Goal: Transaction & Acquisition: Subscribe to service/newsletter

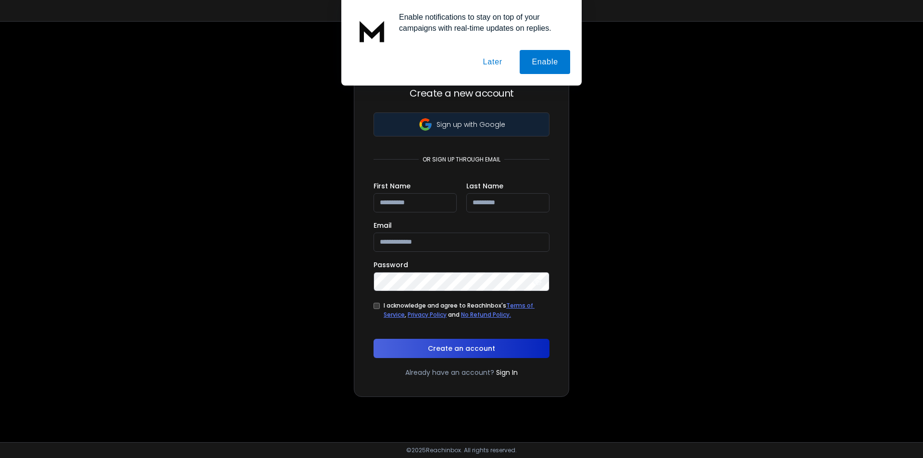
click at [434, 120] on button "Sign up with Google" at bounding box center [461, 124] width 176 height 24
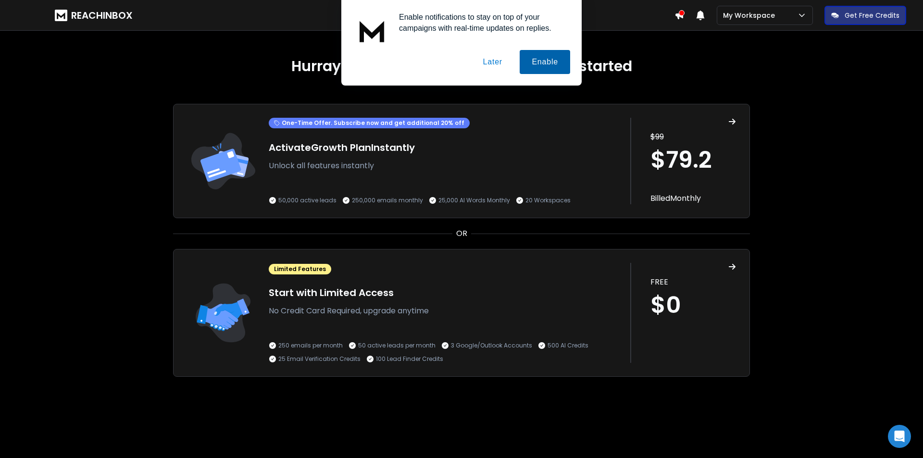
click at [545, 66] on button "Enable" at bounding box center [544, 62] width 50 height 24
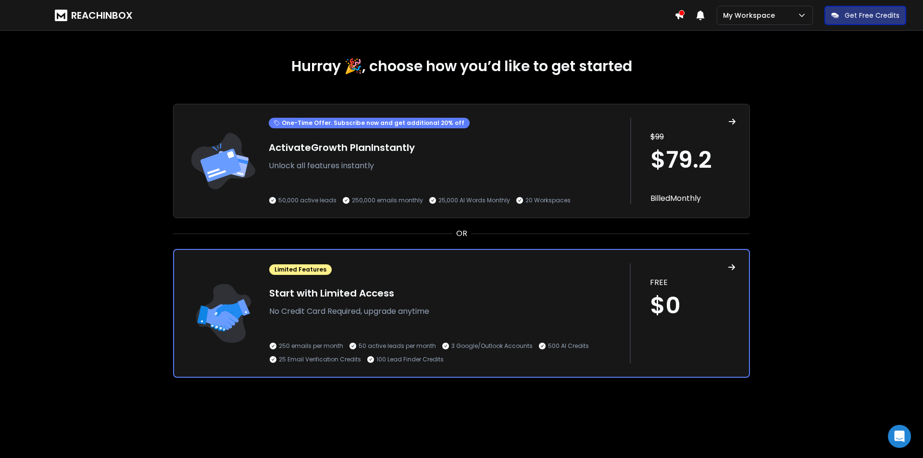
click at [543, 310] on p "No Credit Card Required, upgrade anytime" at bounding box center [444, 312] width 351 height 12
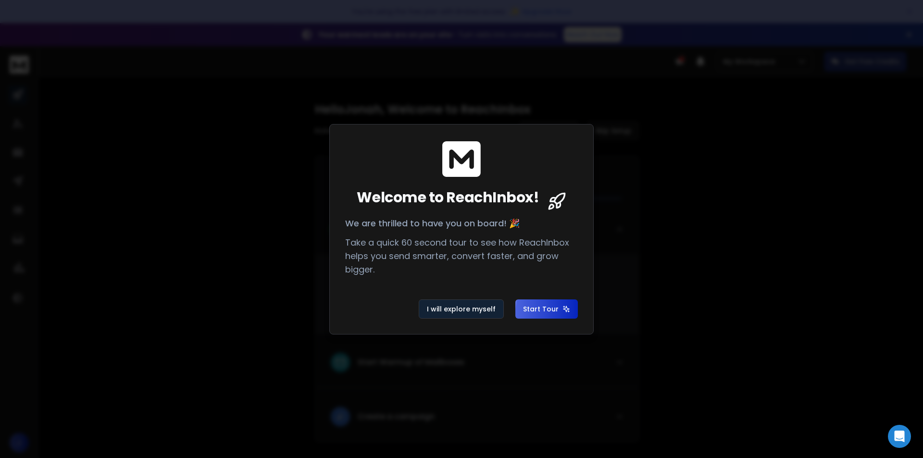
click at [457, 302] on button "I will explore myself" at bounding box center [461, 308] width 85 height 19
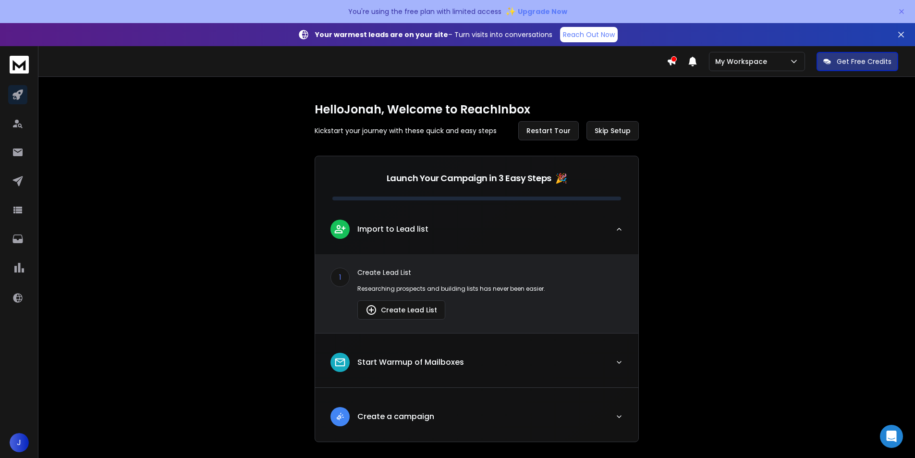
scroll to position [9, 0]
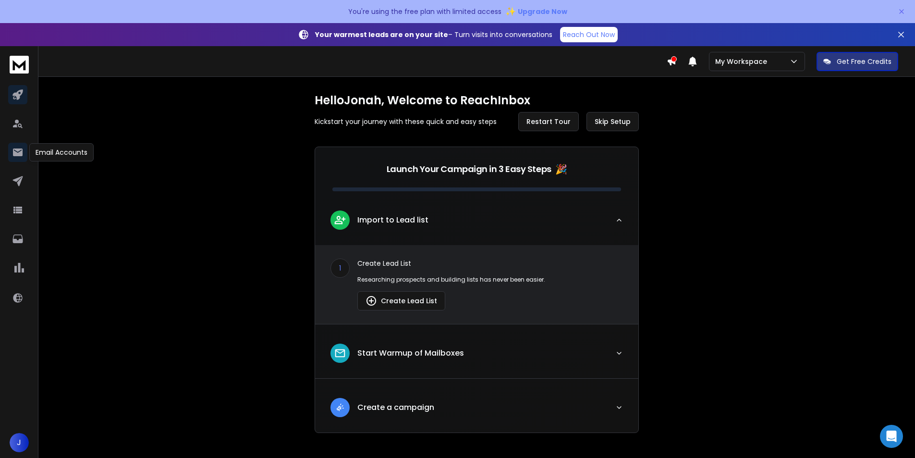
click at [16, 152] on icon at bounding box center [18, 152] width 10 height 8
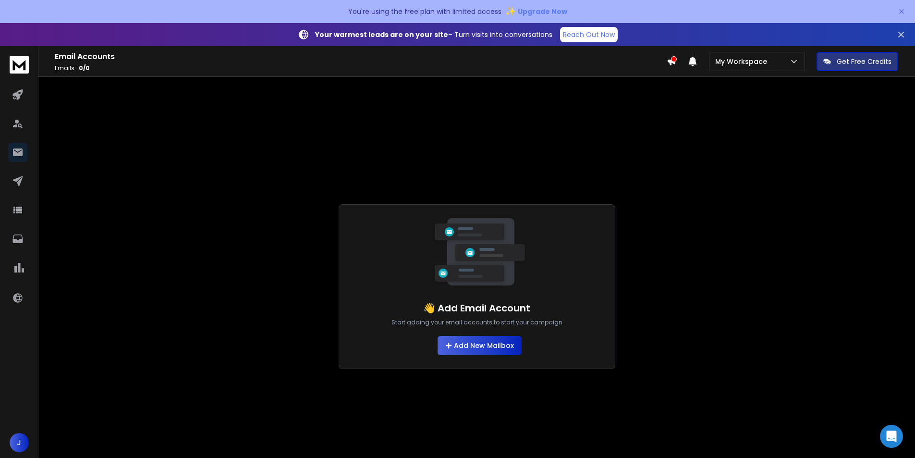
click at [458, 349] on button "Add New Mailbox" at bounding box center [480, 345] width 84 height 19
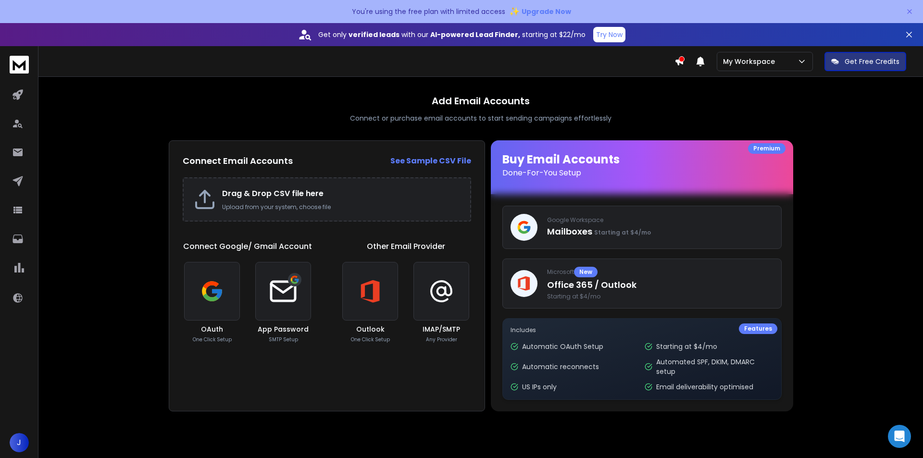
click at [199, 284] on div at bounding box center [212, 291] width 56 height 59
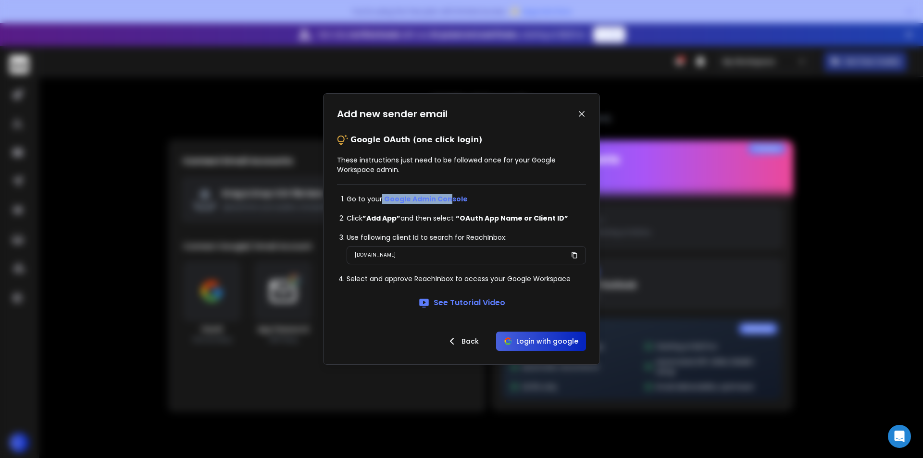
drag, startPoint x: 381, startPoint y: 203, endPoint x: 448, endPoint y: 202, distance: 67.3
click at [448, 202] on li "Go to your Google Admin Console" at bounding box center [465, 199] width 239 height 10
click at [461, 204] on ul "Go to your Google Admin Console Click ”Add App” and then select “OAuth App Name…" at bounding box center [465, 238] width 239 height 89
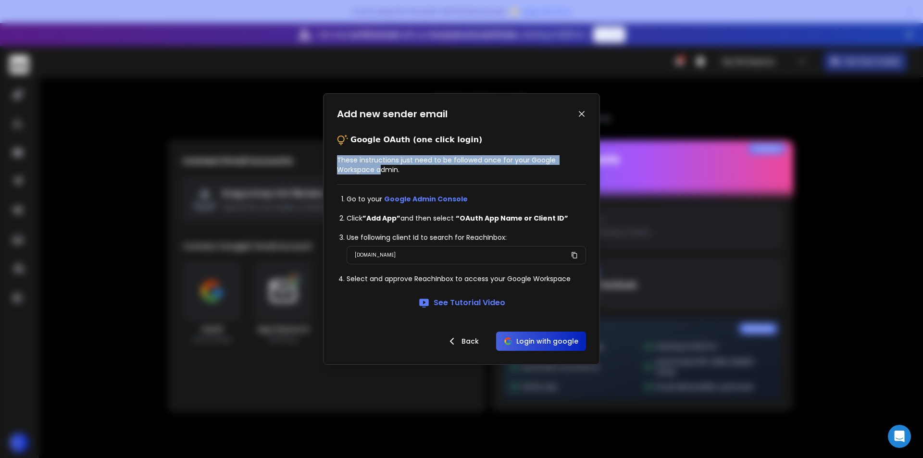
drag, startPoint x: 334, startPoint y: 159, endPoint x: 381, endPoint y: 169, distance: 48.1
click at [381, 169] on div "Add new sender email Google OAuth (one click login) These instructions just nee…" at bounding box center [461, 229] width 277 height 272
click at [413, 176] on div "Google OAuth (one click login) These instructions just need to be followed once…" at bounding box center [461, 242] width 249 height 217
click at [448, 202] on link "Google Admin Console" at bounding box center [426, 199] width 84 height 10
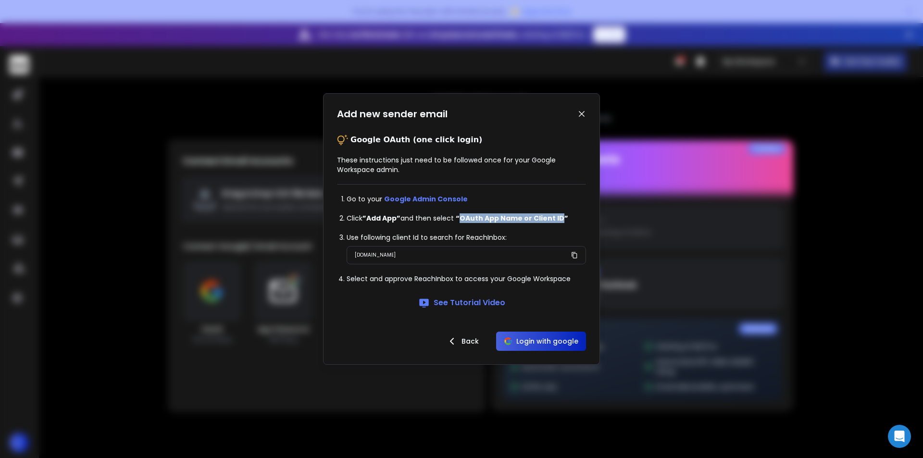
drag, startPoint x: 459, startPoint y: 222, endPoint x: 557, endPoint y: 218, distance: 98.1
click at [557, 218] on strong "“OAuth App Name or Client ID”" at bounding box center [512, 218] width 112 height 10
copy strong "OAuth App Name or Client ID"
click at [485, 222] on strong "“OAuth App Name or Client ID”" at bounding box center [512, 218] width 112 height 10
drag, startPoint x: 519, startPoint y: 219, endPoint x: 463, endPoint y: 221, distance: 55.8
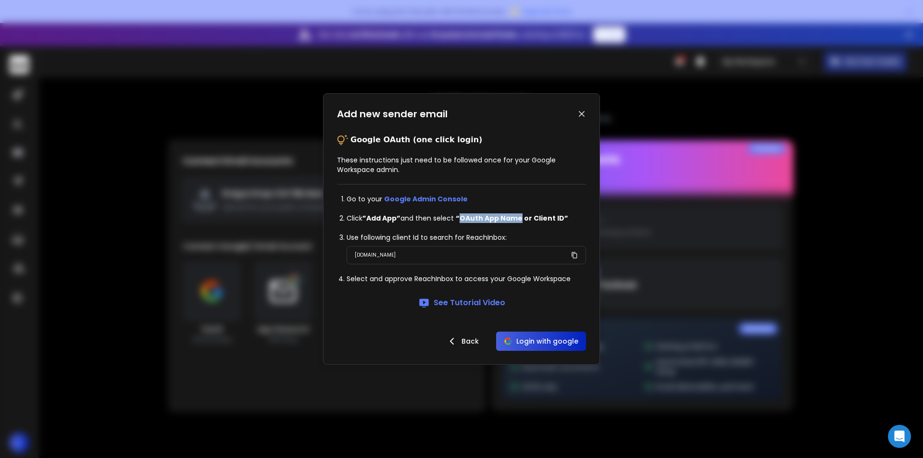
click at [463, 221] on strong "“OAuth App Name or Client ID”" at bounding box center [512, 218] width 112 height 10
copy strong "OAuth App Name"
click at [523, 223] on ul "Go to your Google Admin Console Click ”Add App” and then select “OAuth App Name…" at bounding box center [465, 238] width 239 height 89
click at [577, 255] on icon at bounding box center [574, 255] width 7 height 7
click at [531, 345] on button "Login with google" at bounding box center [541, 341] width 90 height 19
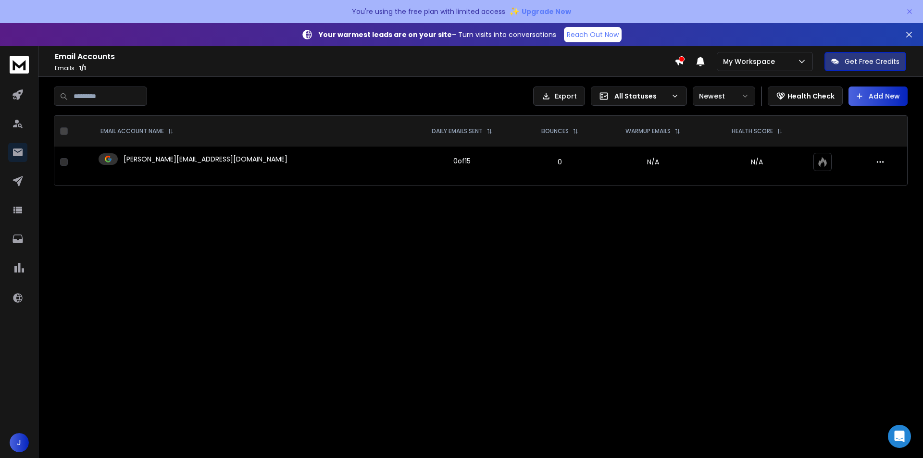
click at [61, 166] on td at bounding box center [73, 162] width 38 height 31
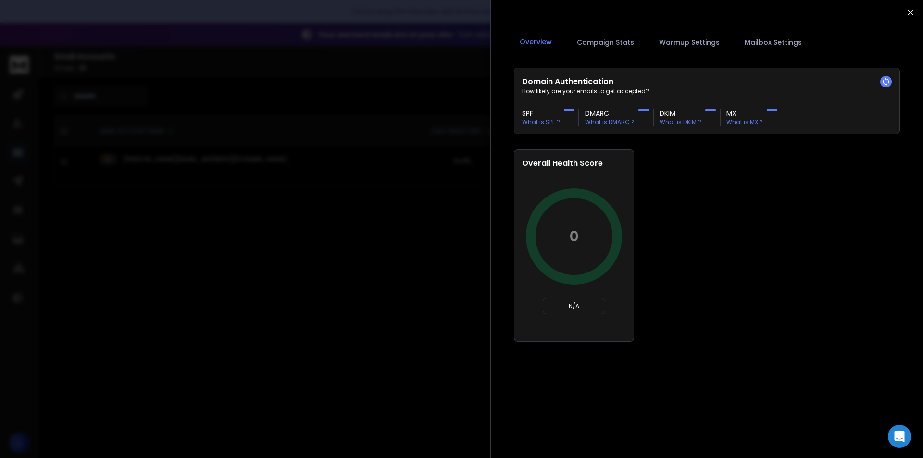
click at [907, 14] on icon "button" at bounding box center [910, 13] width 10 height 10
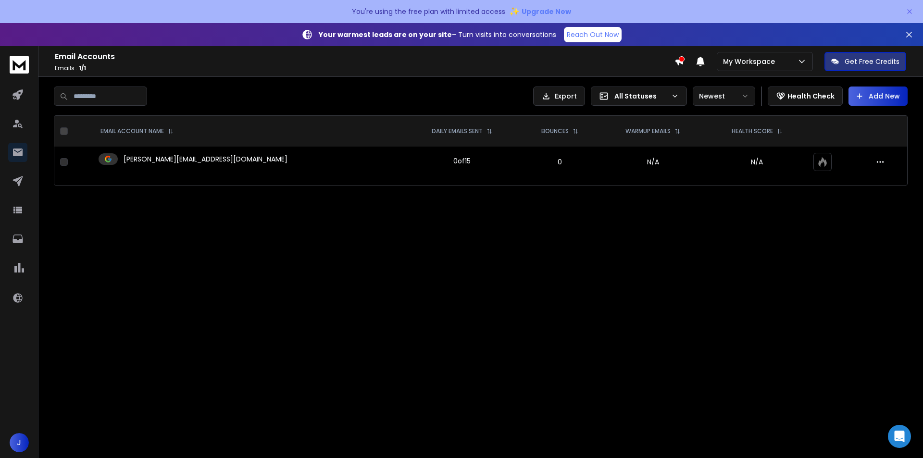
click at [62, 161] on button "button" at bounding box center [64, 162] width 8 height 8
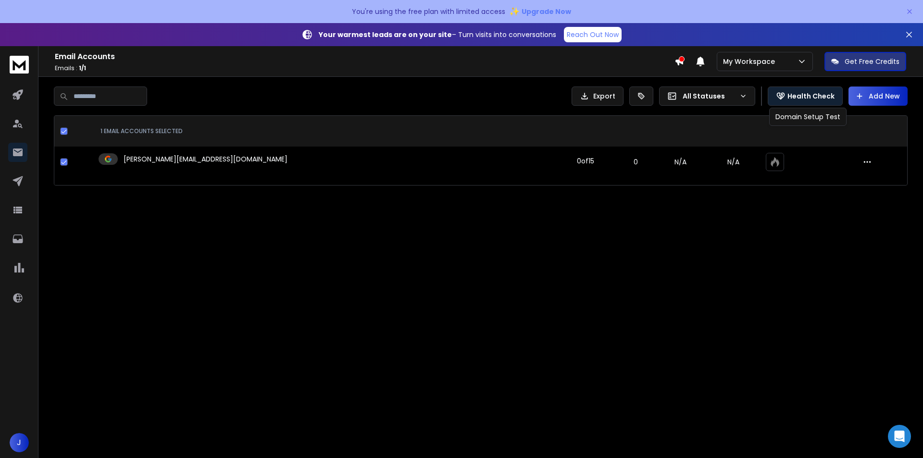
click at [817, 94] on p "Health Check" at bounding box center [810, 96] width 47 height 10
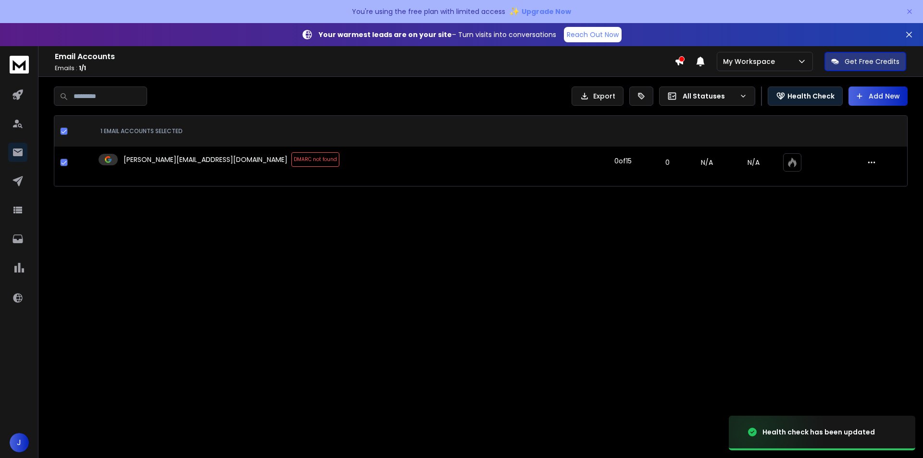
click at [62, 162] on button "button" at bounding box center [64, 163] width 8 height 8
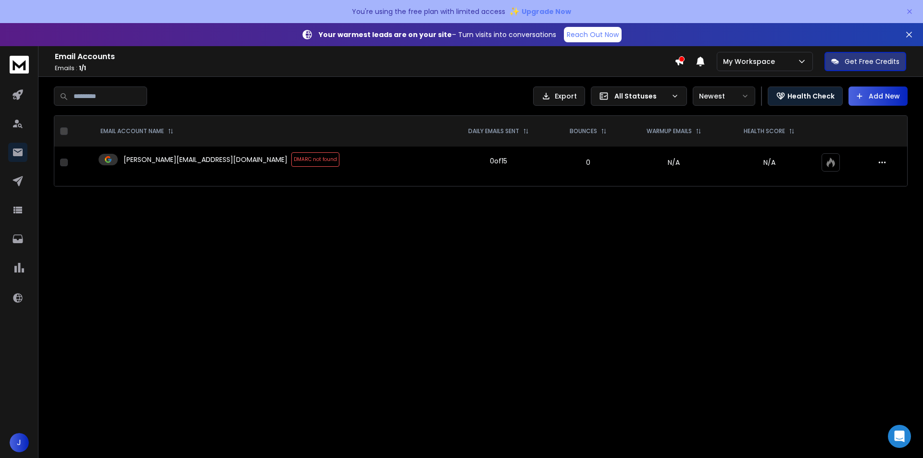
click at [826, 163] on icon at bounding box center [831, 163] width 10 height 10
click at [111, 209] on div "You're using the free plan with limited access ✨ Upgrade Now Your warmest leads…" at bounding box center [461, 229] width 923 height 458
click at [125, 232] on div "You're using the free plan with limited access ✨ Upgrade Now Your warmest leads…" at bounding box center [461, 229] width 923 height 458
click at [890, 96] on button "Add New" at bounding box center [877, 96] width 59 height 19
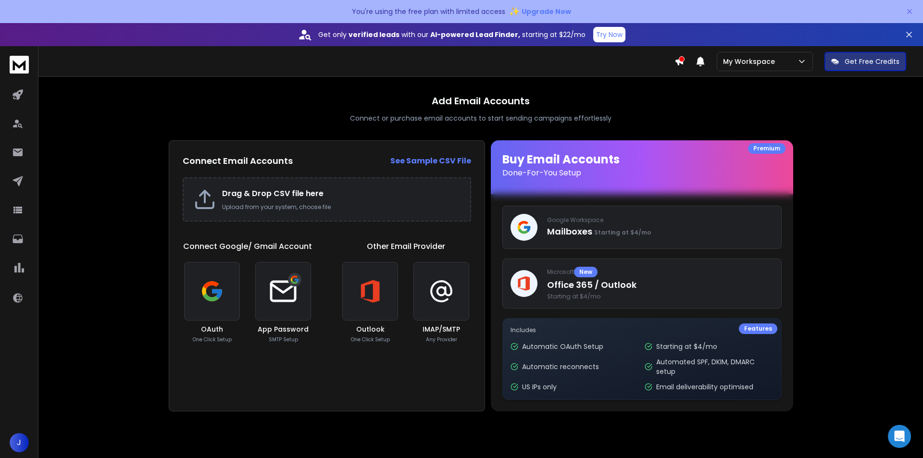
click at [202, 292] on icon at bounding box center [212, 291] width 24 height 29
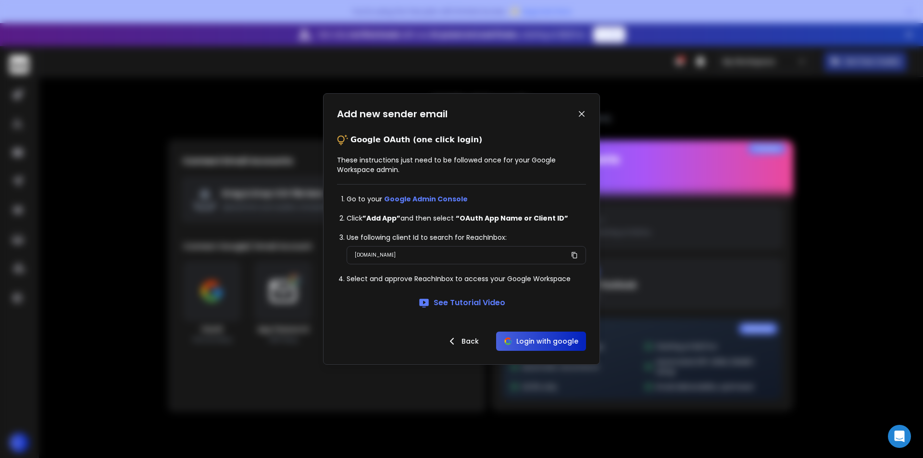
click at [521, 346] on button "Login with google" at bounding box center [541, 341] width 90 height 19
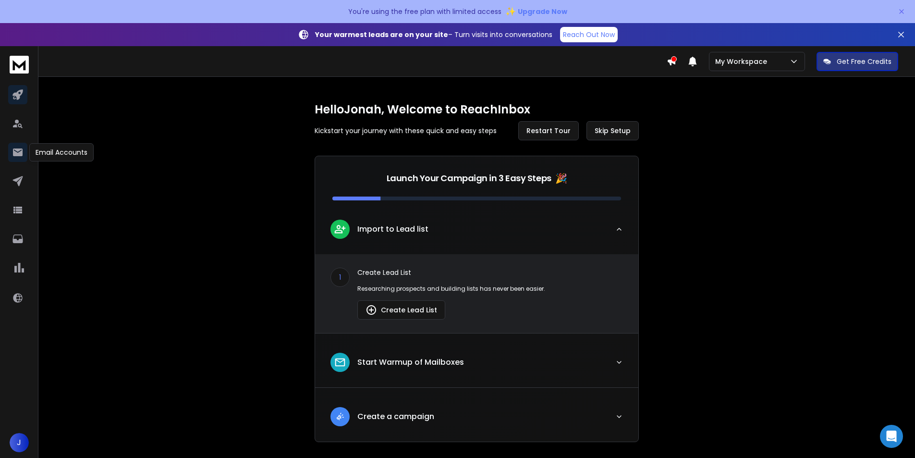
click at [13, 152] on icon at bounding box center [18, 152] width 10 height 8
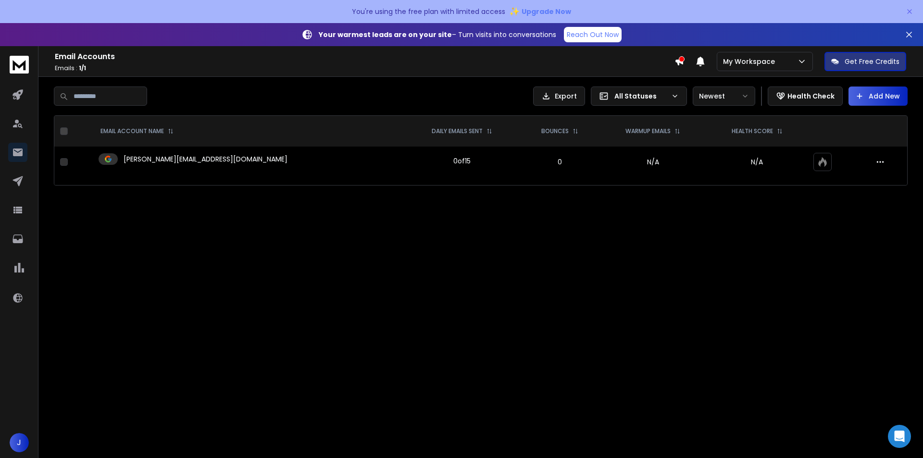
click at [896, 98] on button "Add New" at bounding box center [877, 96] width 59 height 19
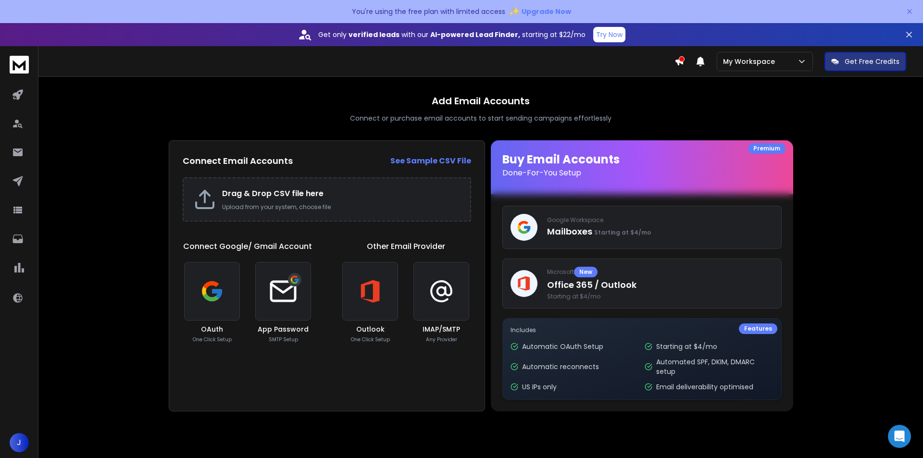
click at [198, 286] on div at bounding box center [212, 291] width 56 height 59
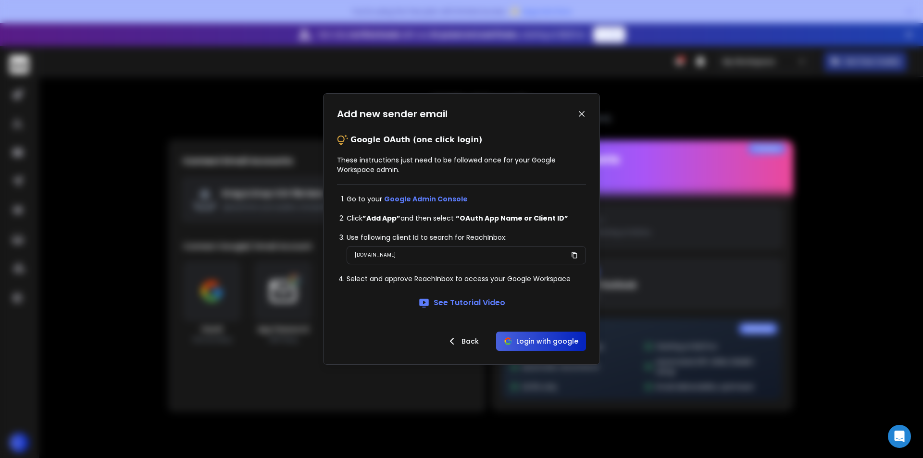
click at [556, 340] on button "Login with google" at bounding box center [541, 341] width 90 height 19
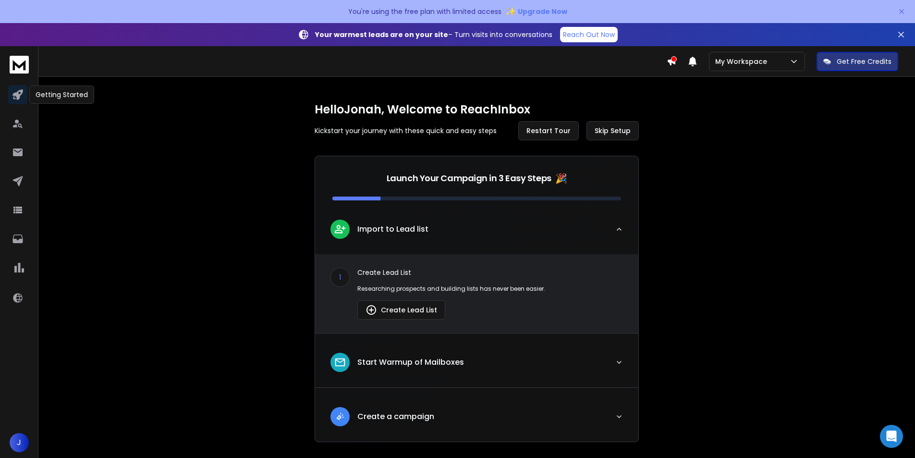
click at [16, 92] on icon at bounding box center [18, 95] width 12 height 12
click at [20, 445] on span "J" at bounding box center [19, 442] width 19 height 19
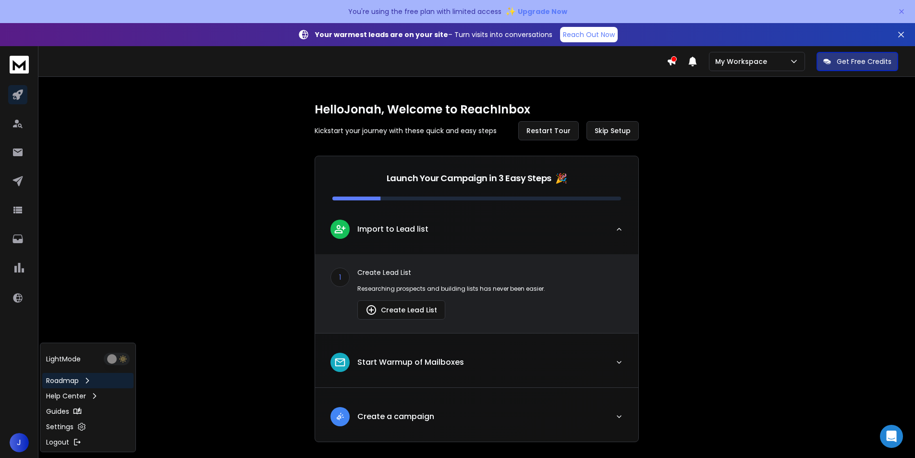
click at [119, 358] on icon at bounding box center [123, 359] width 8 height 8
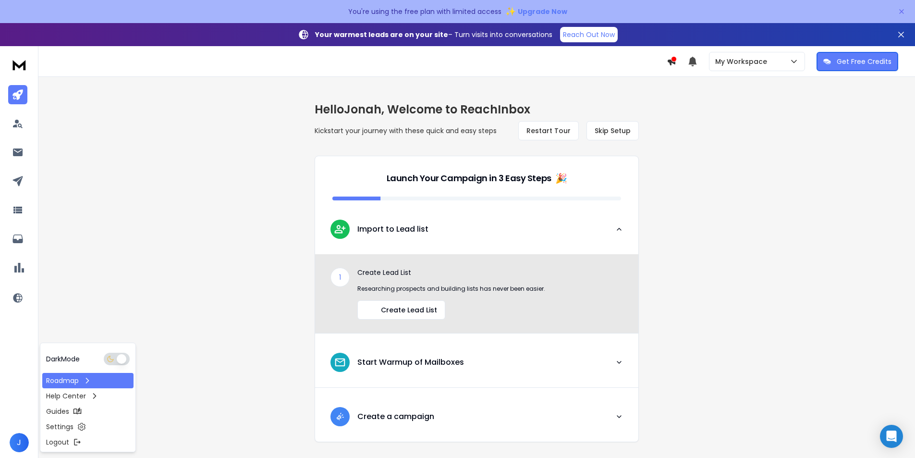
click at [119, 358] on button "button" at bounding box center [117, 359] width 26 height 12
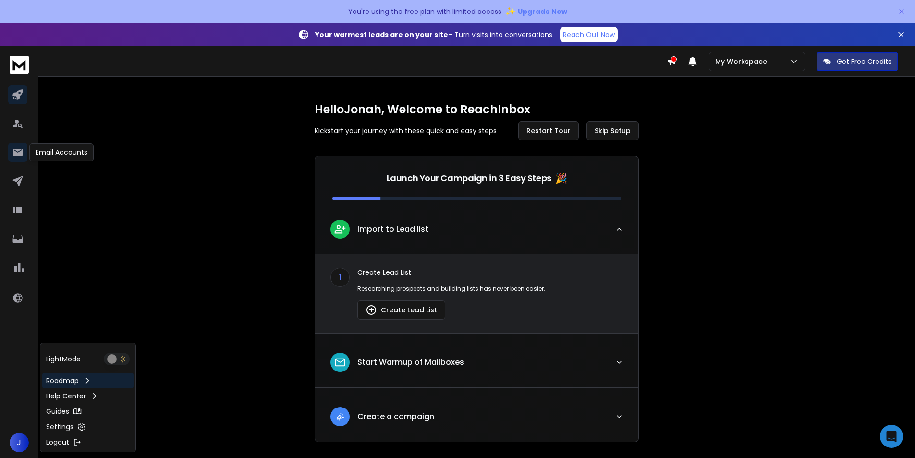
click at [23, 153] on icon at bounding box center [18, 153] width 12 height 12
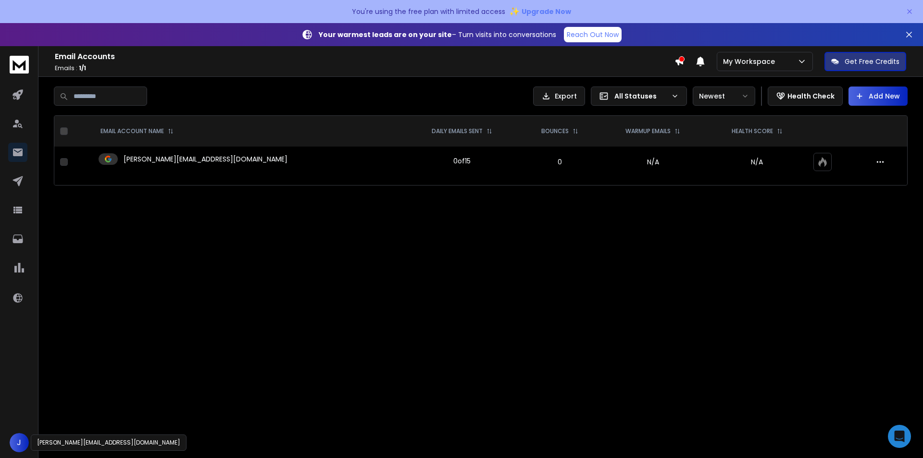
click at [25, 435] on span "J" at bounding box center [19, 442] width 19 height 19
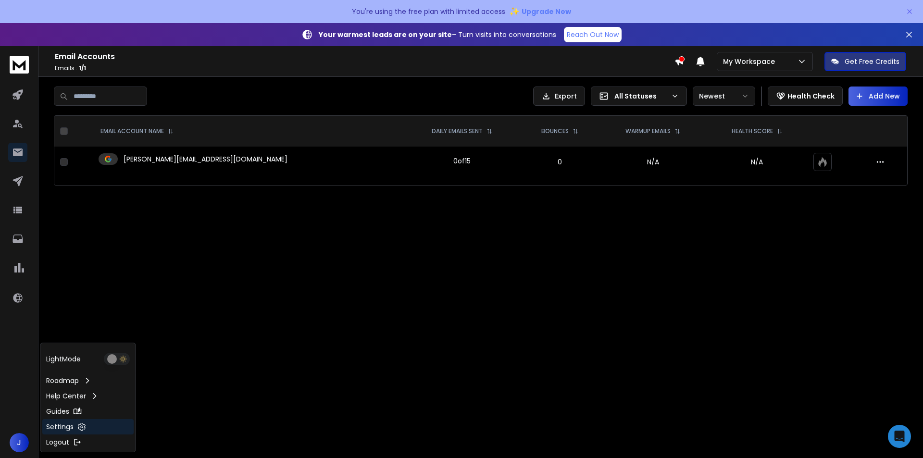
click at [61, 423] on p "Settings" at bounding box center [59, 427] width 27 height 10
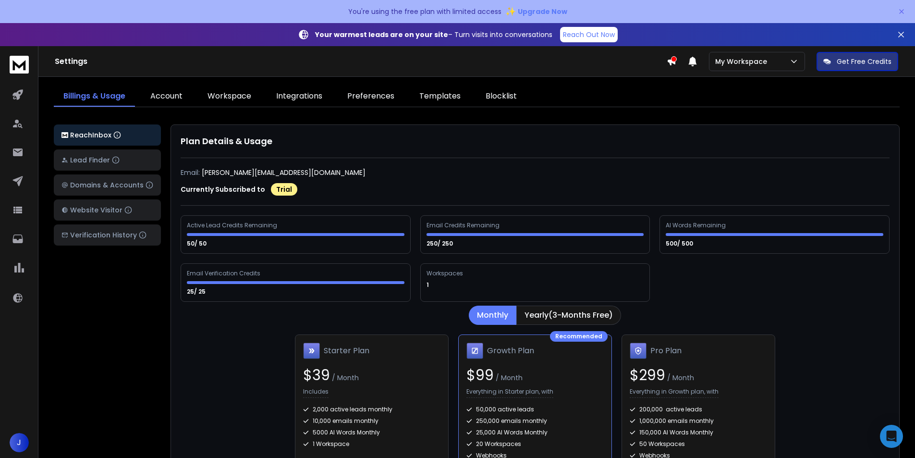
click at [137, 135] on button "ReachInbox" at bounding box center [107, 134] width 107 height 21
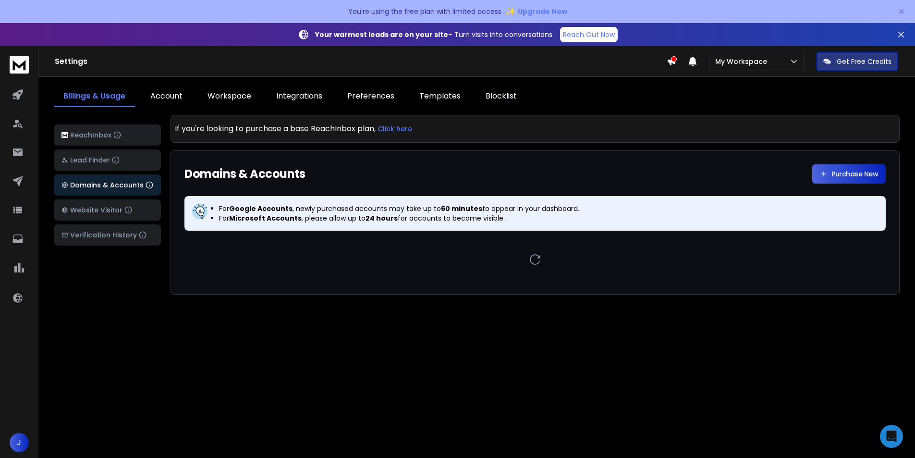
click at [83, 190] on button "Domains & Accounts" at bounding box center [107, 184] width 107 height 21
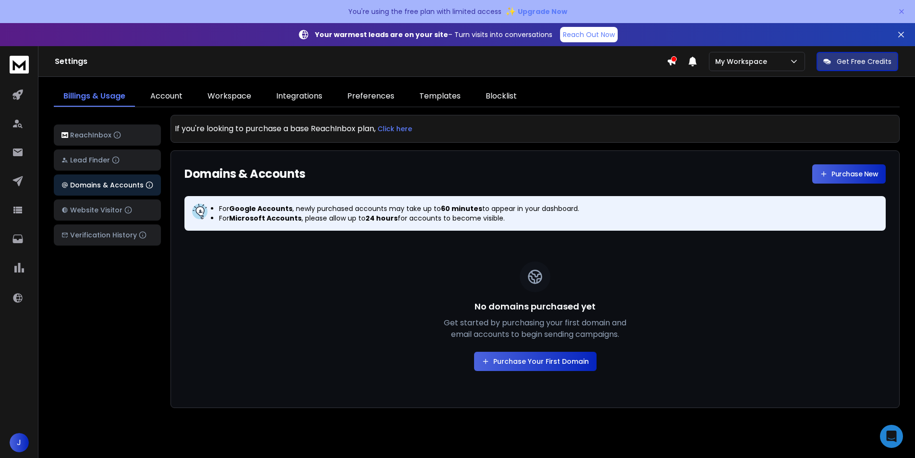
click at [118, 211] on button "Website Visitor" at bounding box center [107, 209] width 107 height 21
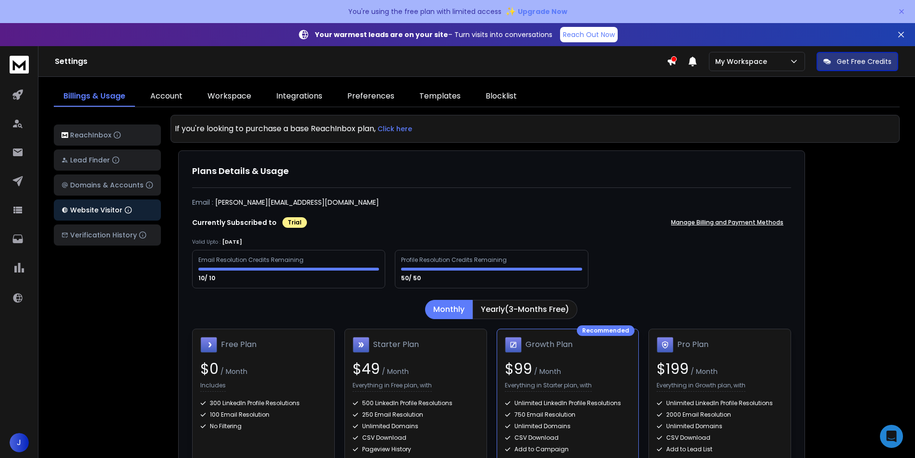
click at [123, 228] on button "Verification History" at bounding box center [107, 234] width 107 height 21
click at [113, 214] on button "Website Visitor" at bounding box center [107, 209] width 107 height 21
click at [105, 185] on button "Domains & Accounts" at bounding box center [107, 184] width 107 height 21
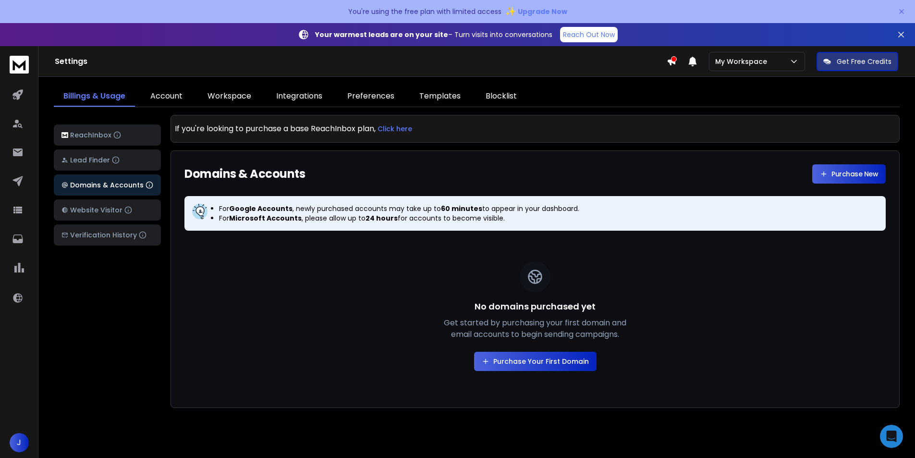
click at [103, 156] on button "Lead Finder" at bounding box center [107, 159] width 107 height 21
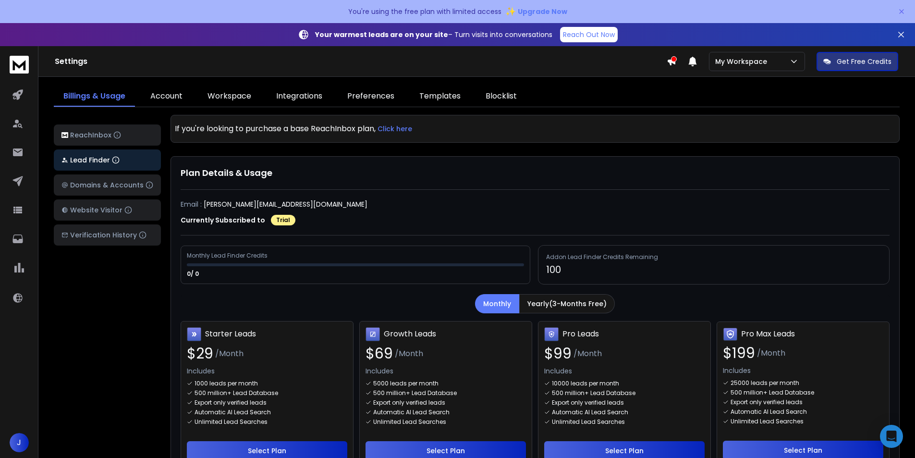
click at [103, 137] on button "ReachInbox" at bounding box center [107, 134] width 107 height 21
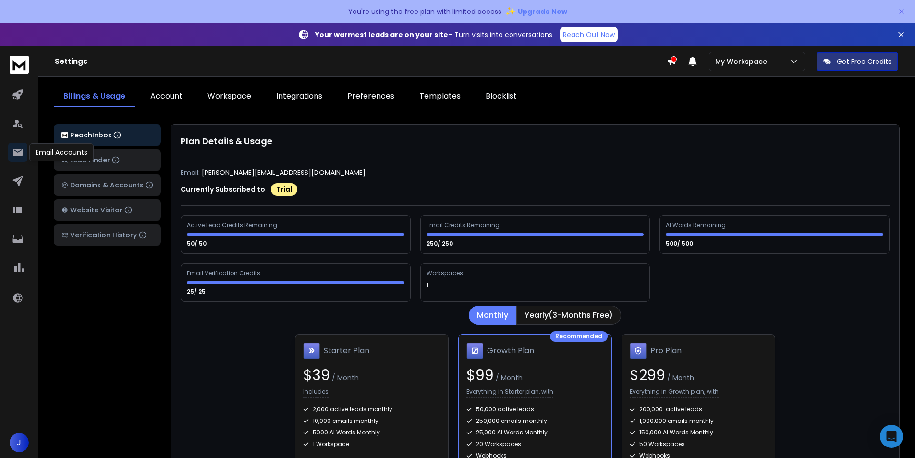
click at [20, 148] on icon at bounding box center [18, 153] width 12 height 12
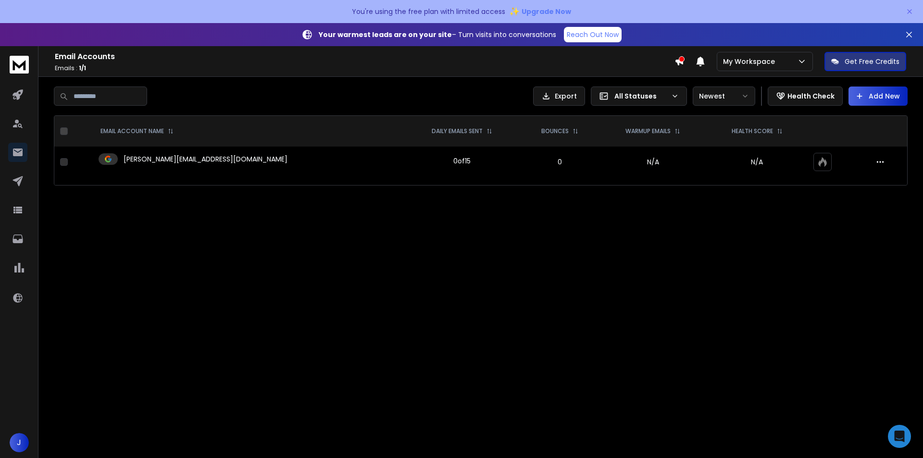
click at [65, 157] on td at bounding box center [73, 162] width 38 height 31
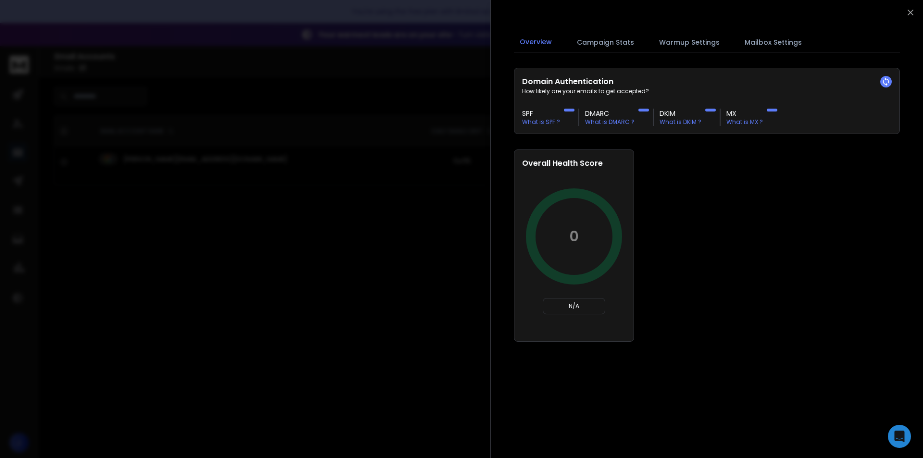
click at [598, 36] on button "Campaign Stats" at bounding box center [605, 42] width 69 height 21
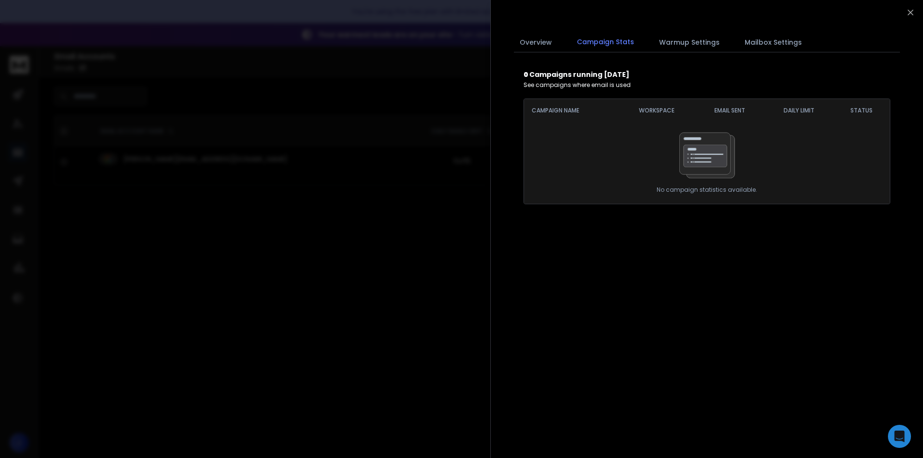
click at [671, 43] on button "Warmup Settings" at bounding box center [689, 42] width 72 height 21
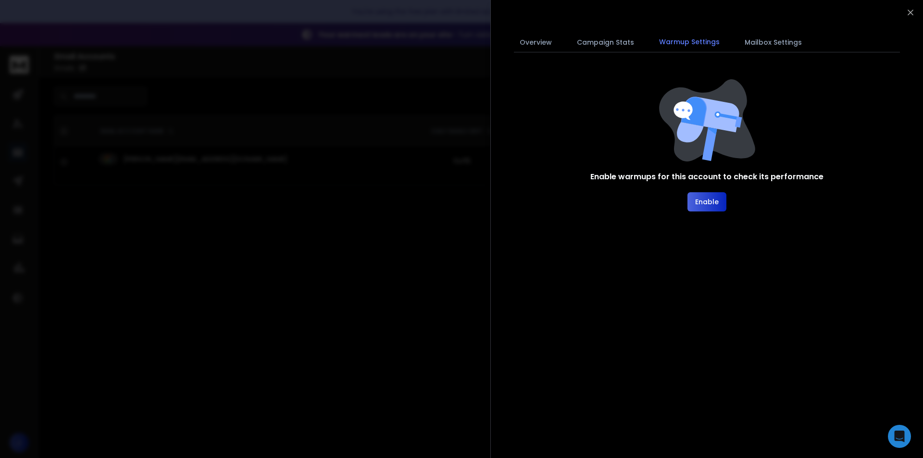
click at [700, 203] on button "Enable" at bounding box center [706, 201] width 39 height 19
click at [905, 9] on icon "button" at bounding box center [910, 13] width 10 height 10
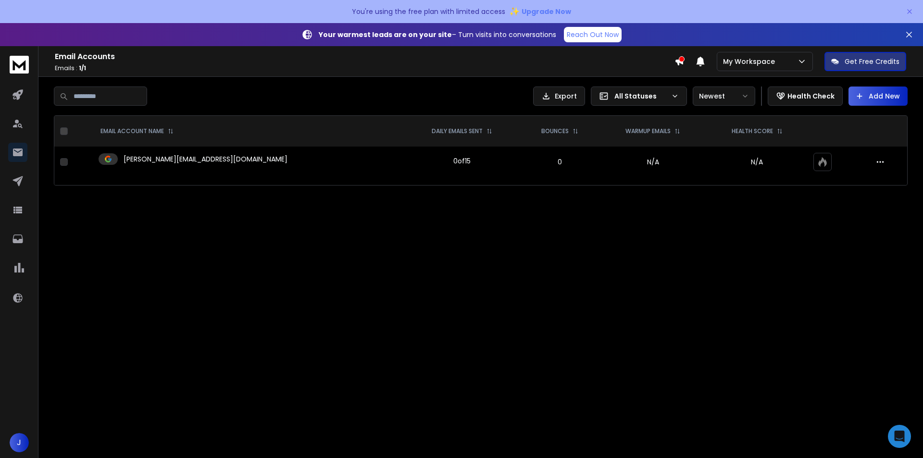
click at [59, 161] on td at bounding box center [73, 162] width 38 height 31
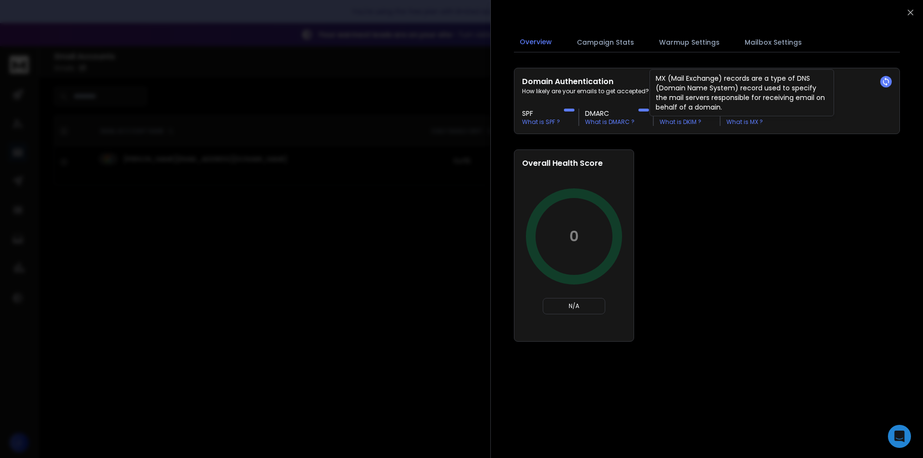
click at [587, 226] on div "0" at bounding box center [574, 236] width 96 height 96
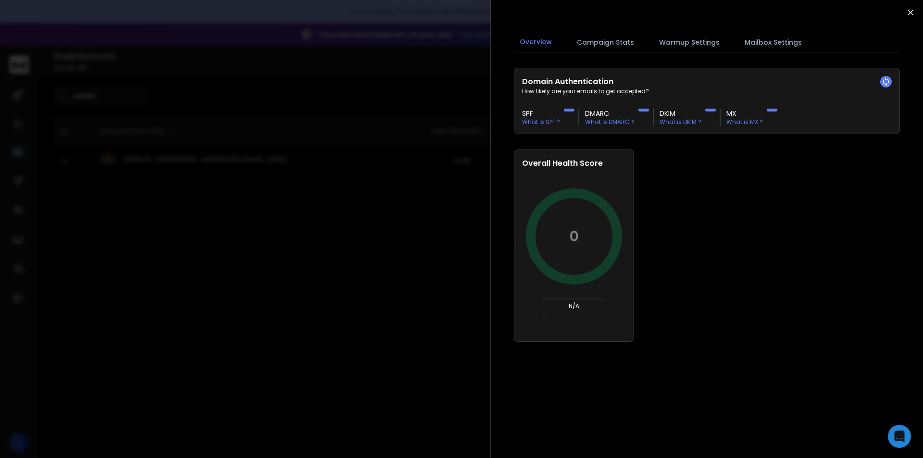
click at [908, 15] on icon "button" at bounding box center [910, 12] width 5 height 5
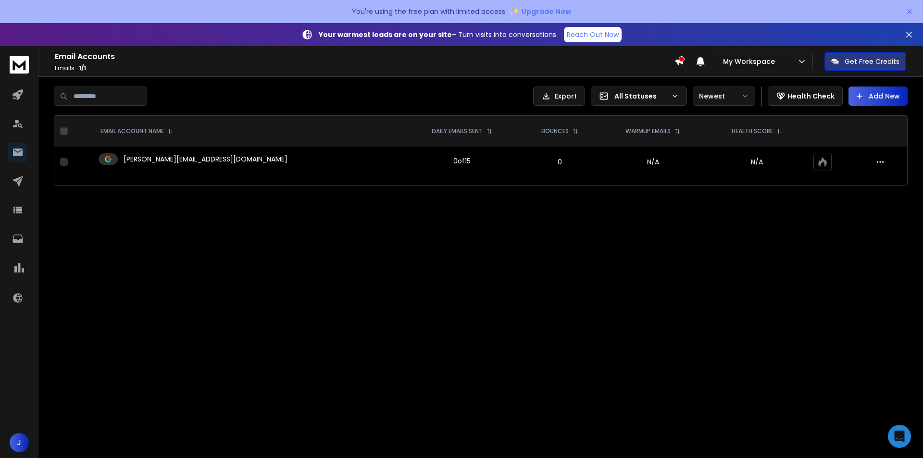
click at [65, 161] on button "button" at bounding box center [64, 162] width 8 height 8
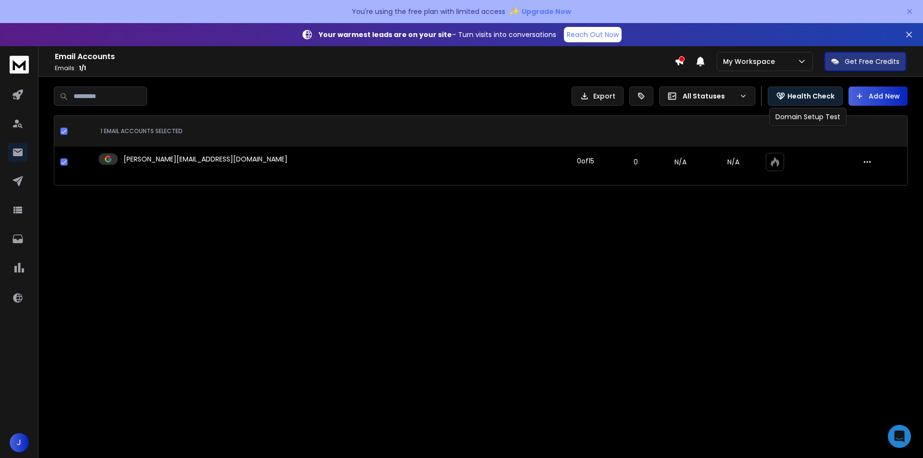
click at [799, 93] on p "Health Check" at bounding box center [810, 96] width 47 height 10
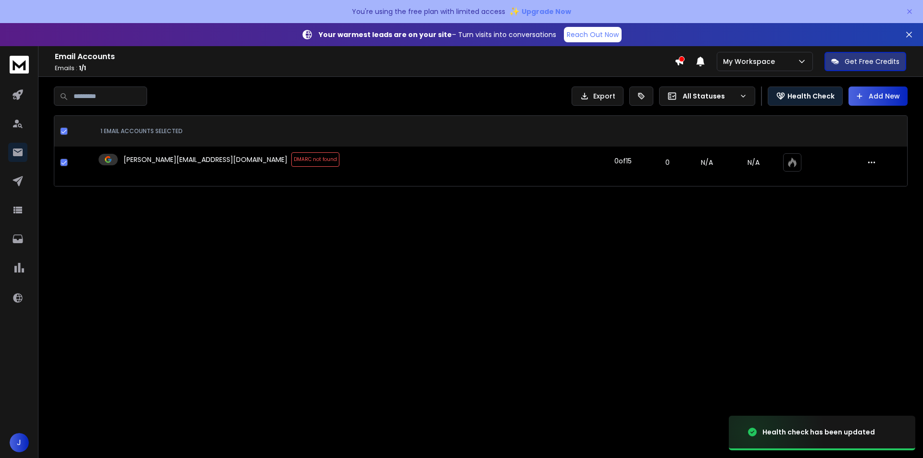
click at [291, 161] on span "DMARC not found" at bounding box center [315, 159] width 48 height 14
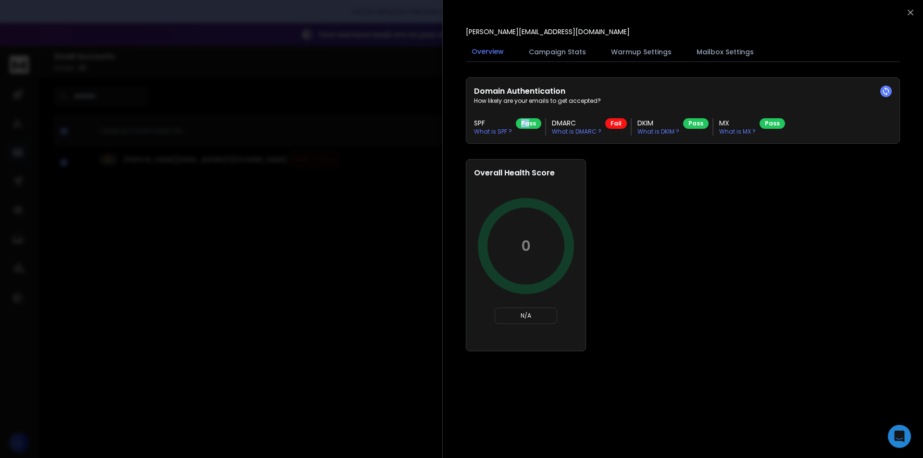
drag, startPoint x: 528, startPoint y: 124, endPoint x: 518, endPoint y: 122, distance: 10.2
click at [518, 122] on div "Pass" at bounding box center [528, 123] width 25 height 11
drag, startPoint x: 612, startPoint y: 124, endPoint x: 628, endPoint y: 124, distance: 16.3
click at [628, 124] on div "SPF What is SPF ? Pass DMARC What is DMARC ? Fail DKIM What is DKIM ? Pass MX W…" at bounding box center [683, 126] width 418 height 17
drag, startPoint x: 680, startPoint y: 122, endPoint x: 695, endPoint y: 124, distance: 15.6
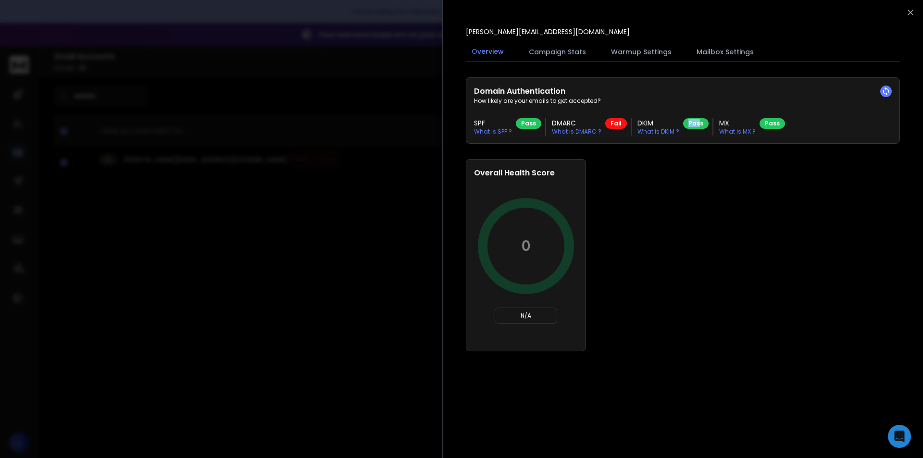
click at [695, 124] on div "Pass" at bounding box center [695, 123] width 25 height 11
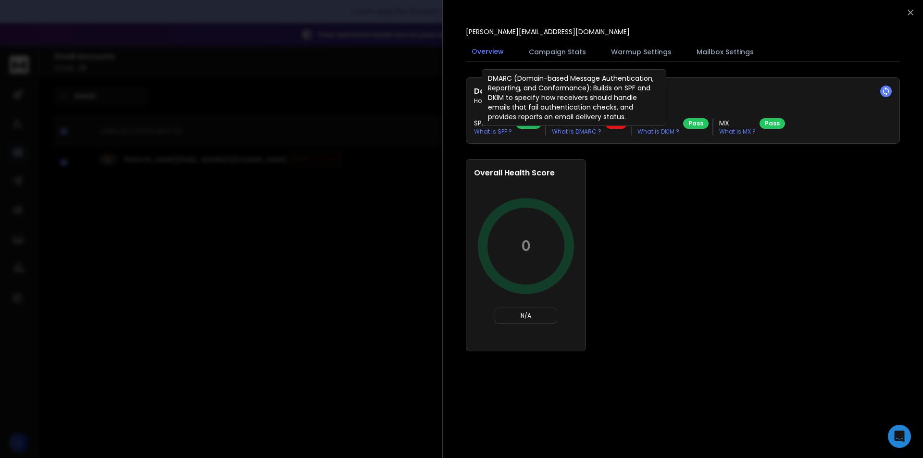
click at [590, 133] on p "What is DMARC ?" at bounding box center [576, 132] width 49 height 8
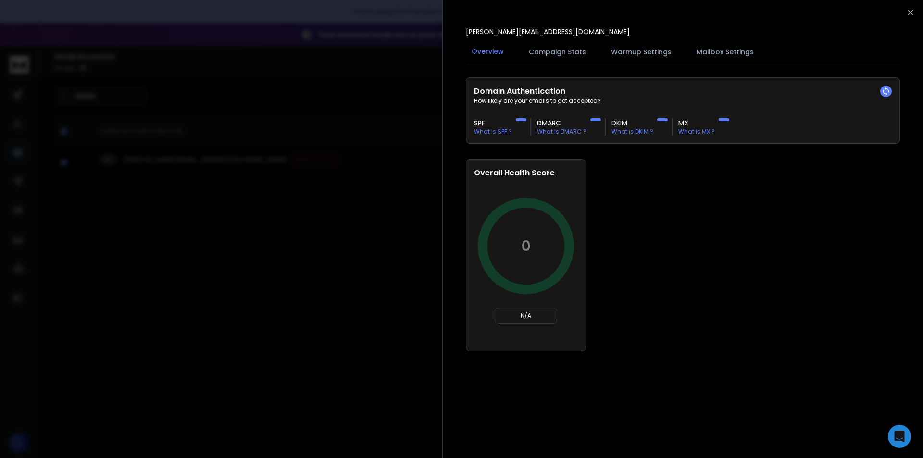
click at [357, 63] on div at bounding box center [461, 229] width 923 height 458
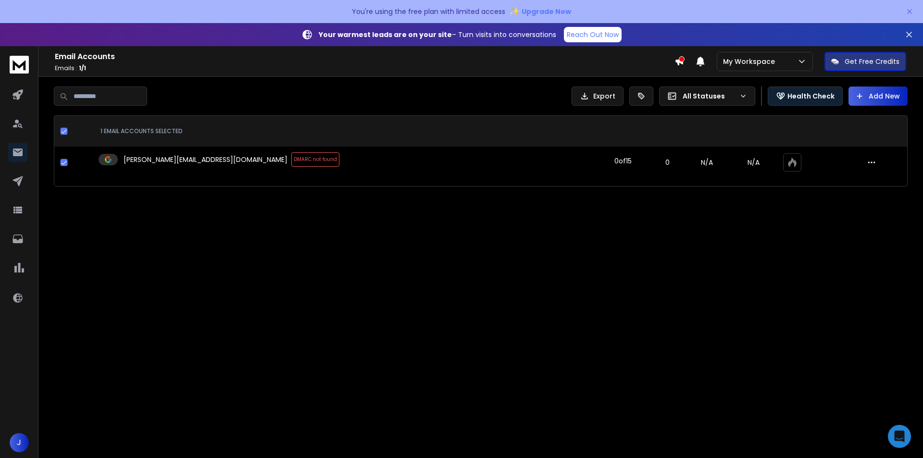
click at [64, 164] on button "button" at bounding box center [64, 163] width 8 height 8
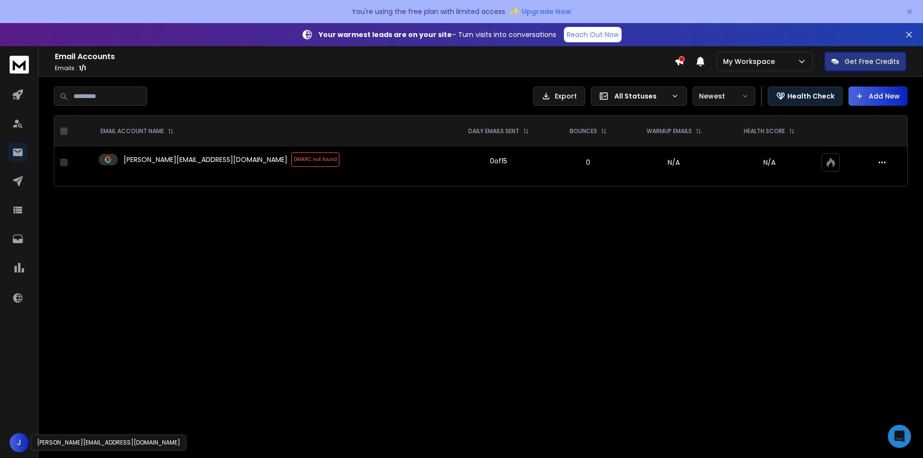
click at [12, 441] on span "J" at bounding box center [19, 442] width 19 height 19
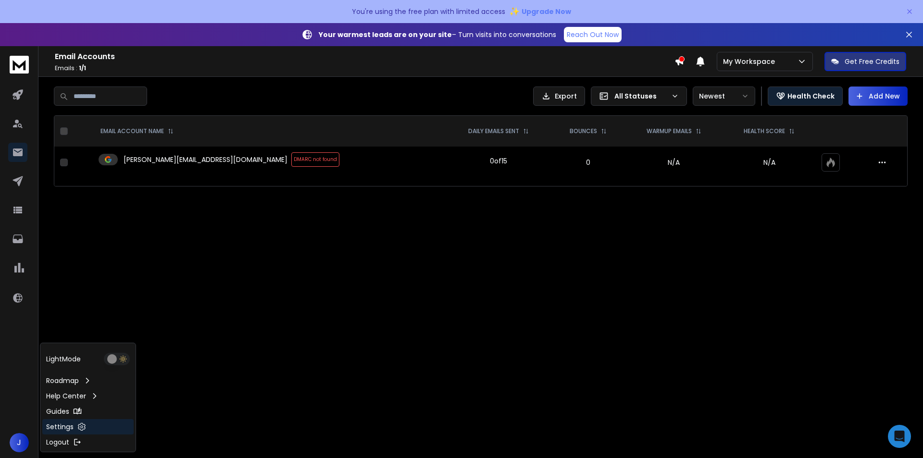
click at [58, 423] on p "Settings" at bounding box center [59, 427] width 27 height 10
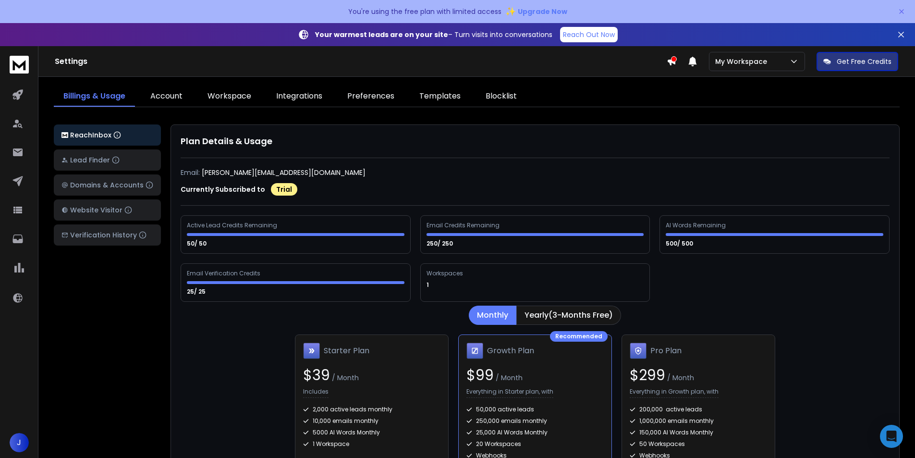
click at [140, 208] on button "Website Visitor" at bounding box center [107, 209] width 107 height 21
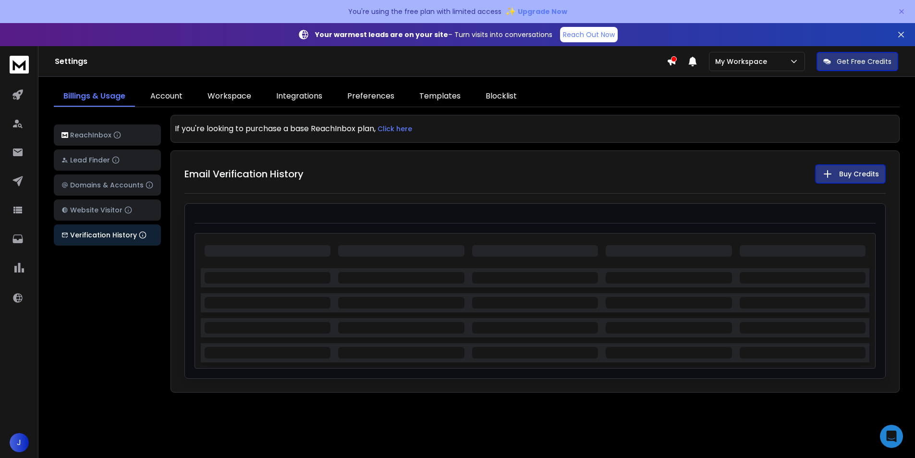
click at [111, 233] on button "Verification History" at bounding box center [107, 234] width 107 height 21
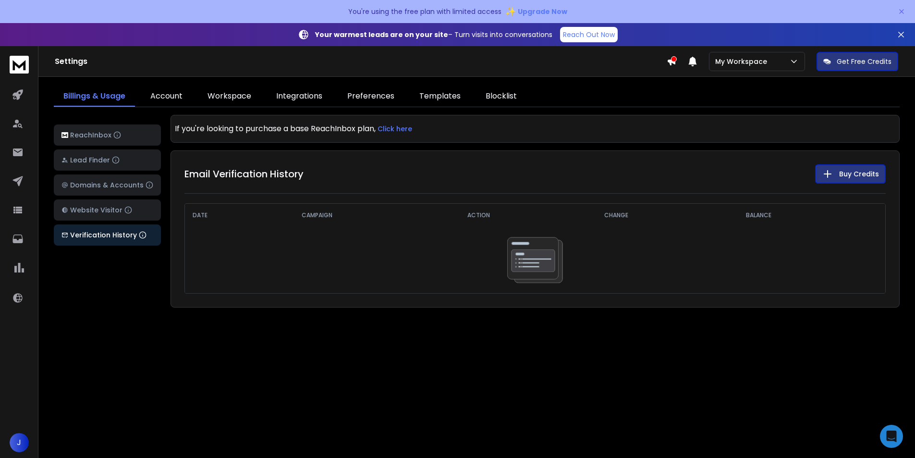
click at [124, 213] on icon "button" at bounding box center [128, 210] width 8 height 8
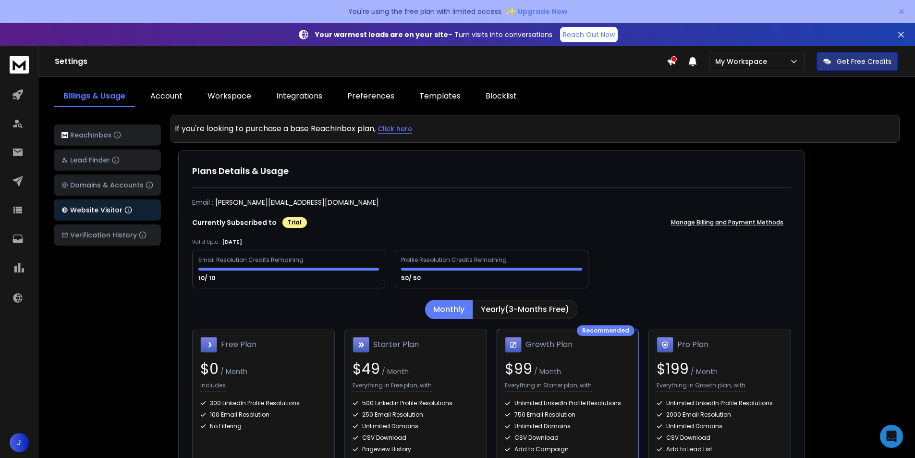
click at [402, 125] on button "Click here" at bounding box center [395, 128] width 35 height 19
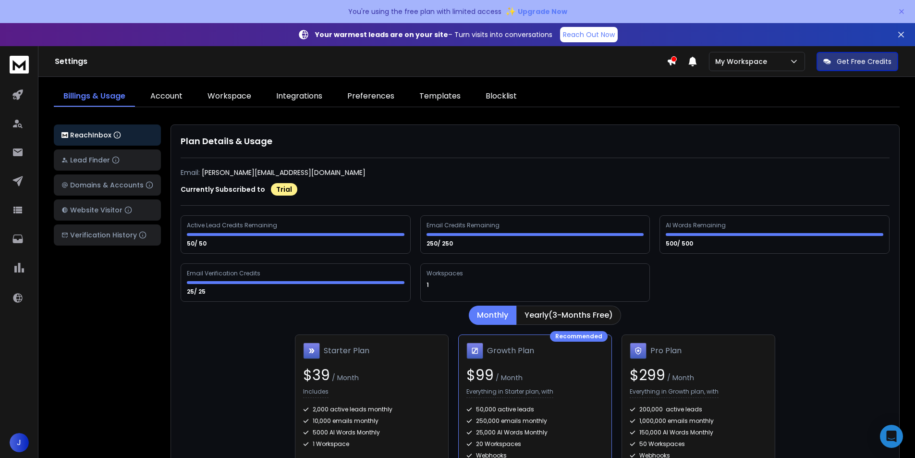
scroll to position [84, 0]
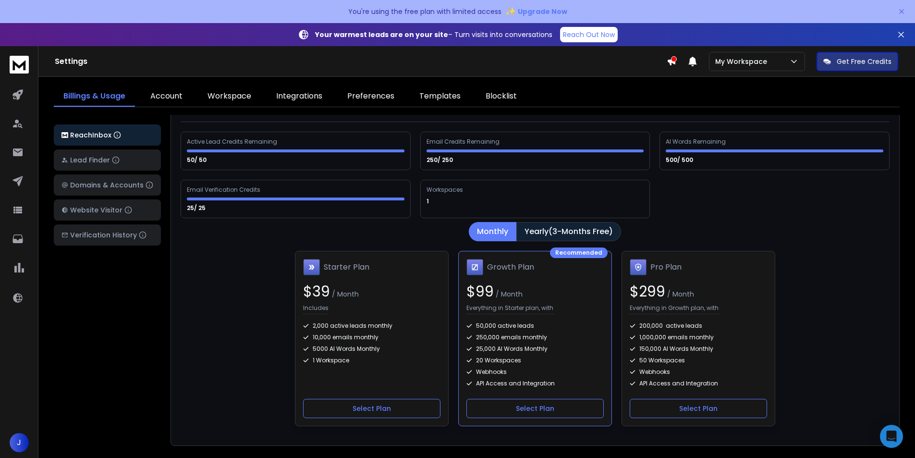
click at [534, 227] on button "Yearly(3-Months Free)" at bounding box center [569, 231] width 105 height 19
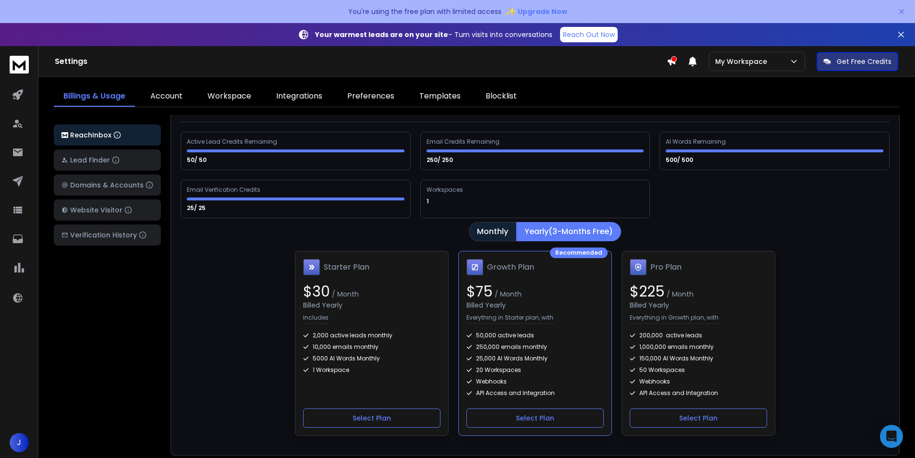
click at [488, 233] on button "Monthly" at bounding box center [493, 231] width 48 height 19
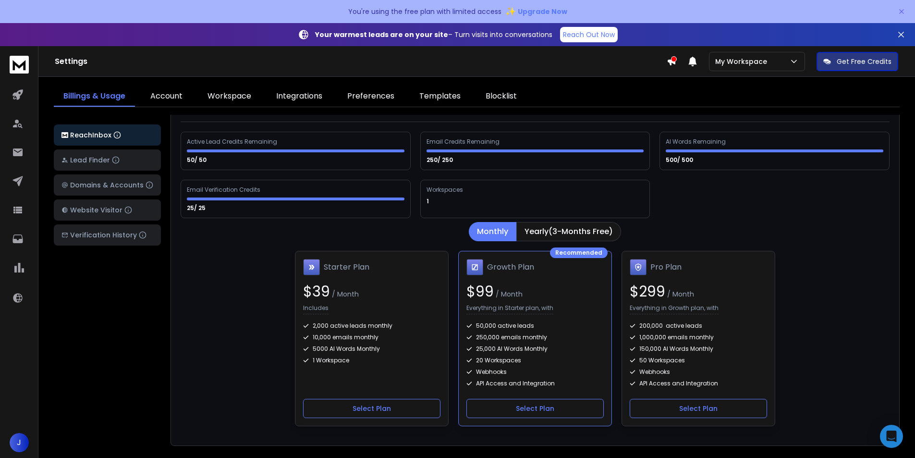
scroll to position [40, 0]
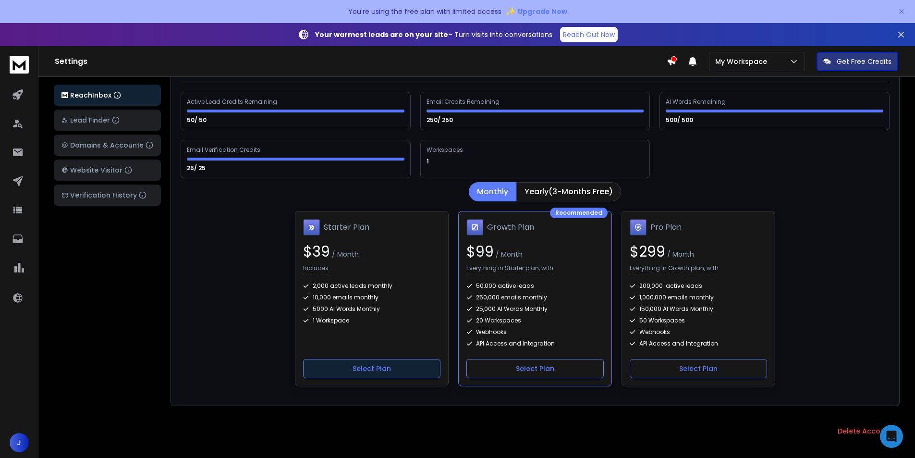
click at [353, 374] on button "Select Plan" at bounding box center [371, 368] width 137 height 19
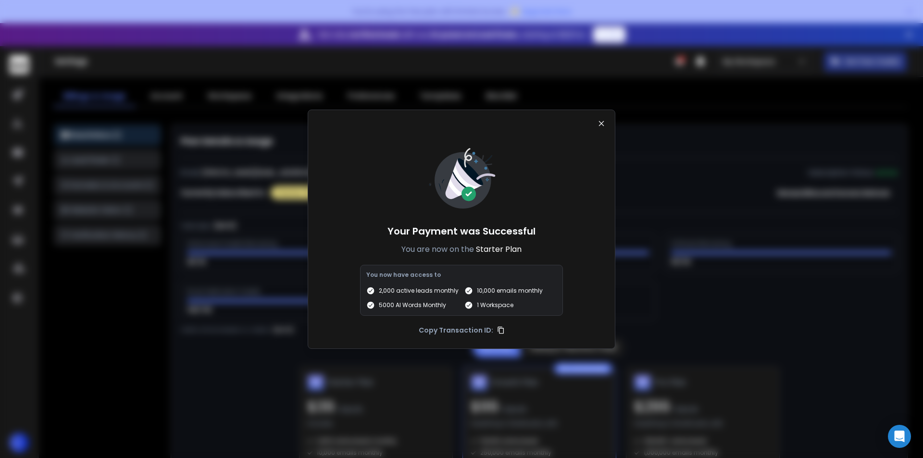
click at [602, 123] on icon at bounding box center [601, 123] width 5 height 5
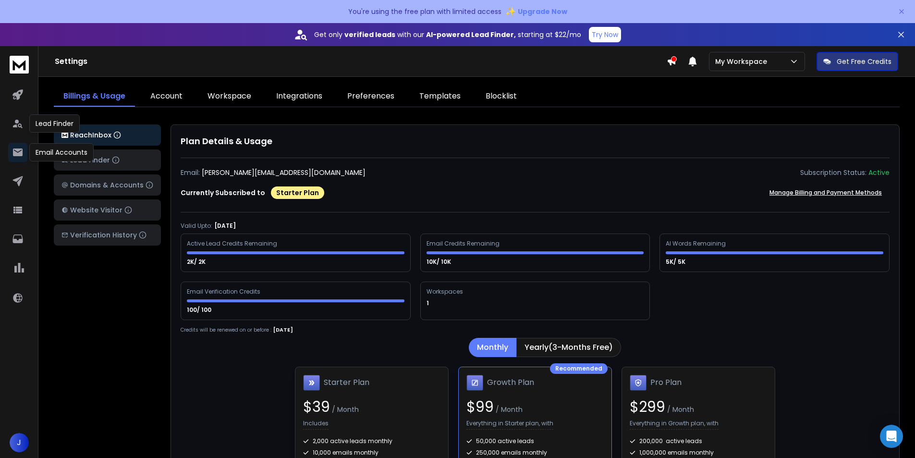
click at [23, 152] on icon at bounding box center [18, 153] width 12 height 12
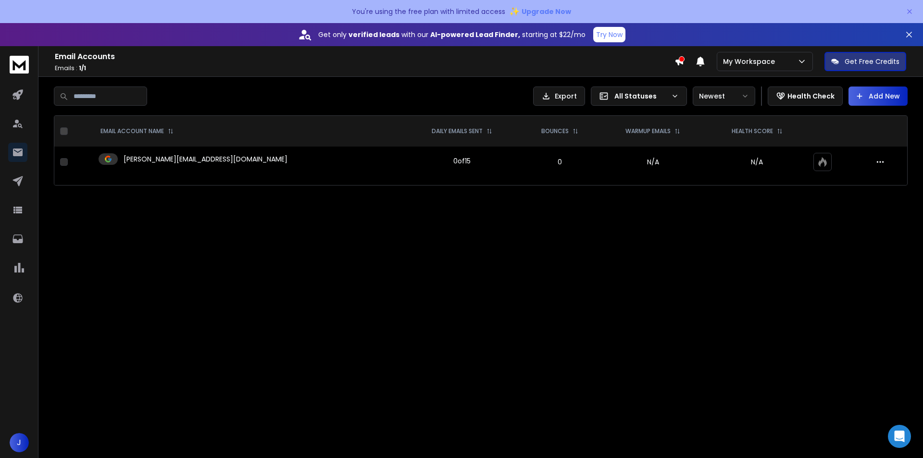
click at [152, 212] on div "You're using the free plan with limited access ✨ Upgrade Now Get only verified …" at bounding box center [461, 229] width 923 height 458
click at [890, 96] on button "Add New" at bounding box center [877, 96] width 59 height 19
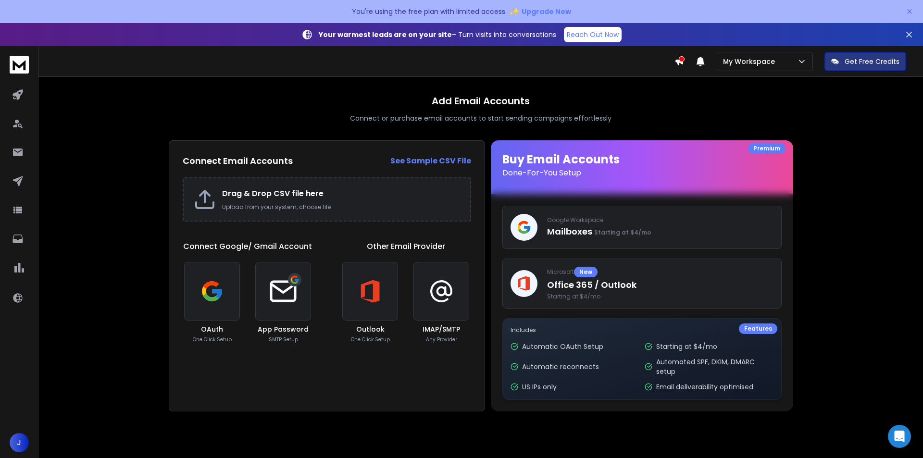
click at [223, 286] on icon at bounding box center [212, 291] width 24 height 29
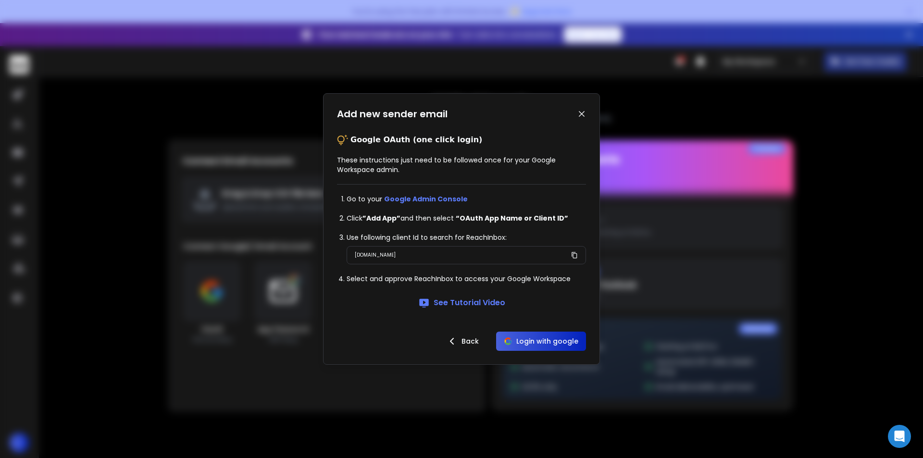
click at [555, 341] on button "Login with google" at bounding box center [541, 341] width 90 height 19
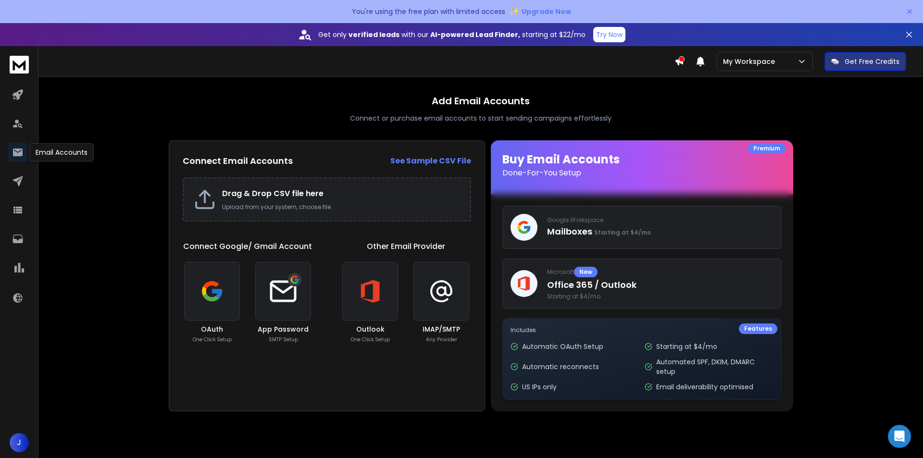
click at [18, 147] on icon at bounding box center [18, 153] width 12 height 12
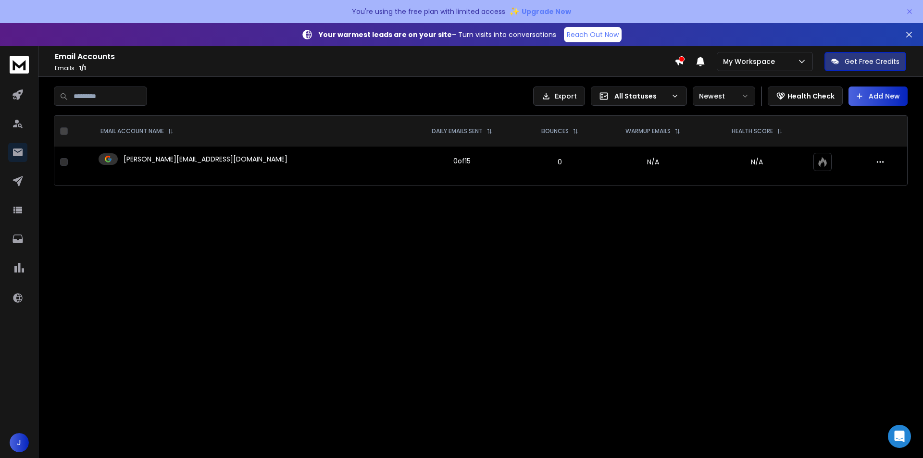
click at [135, 162] on p "jonah@spmmediagroup.com" at bounding box center [206, 159] width 164 height 10
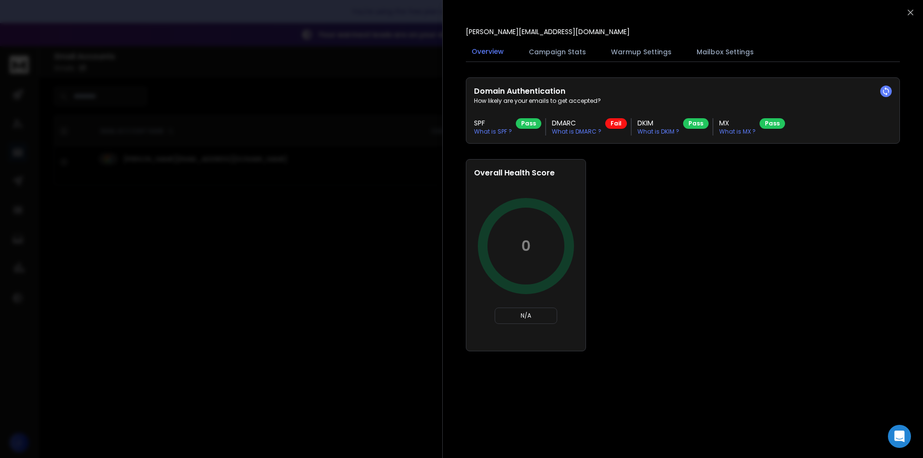
click at [907, 6] on div "Multi Select Table Sheet jonah@spmmediagroup.com Overview Campaign Stats Warmup…" at bounding box center [682, 229] width 481 height 458
click at [907, 8] on icon "button" at bounding box center [910, 13] width 10 height 10
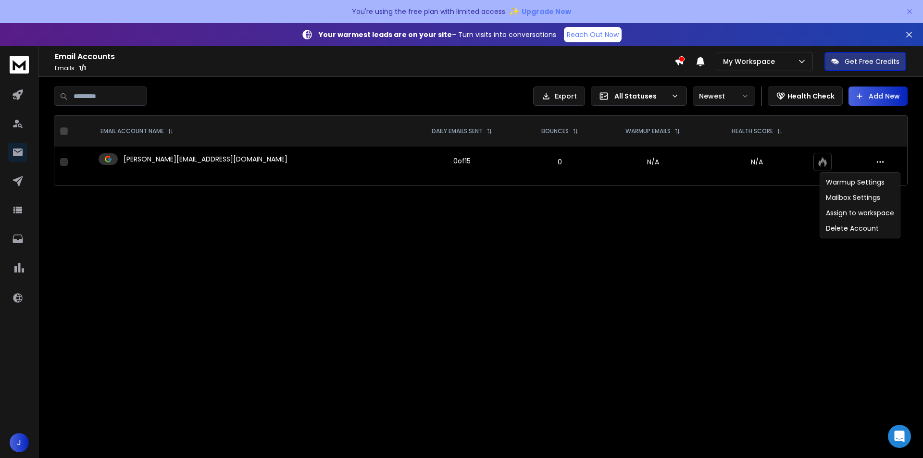
click at [875, 157] on button at bounding box center [879, 162] width 43 height 16
click at [871, 182] on div "Warmup Settings" at bounding box center [860, 181] width 76 height 15
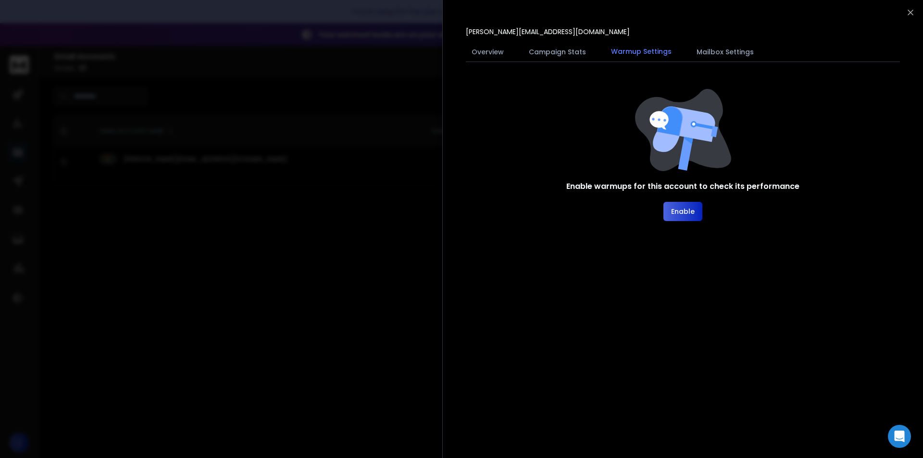
click at [913, 11] on div "Multi Select Table Sheet jonah@spmmediagroup.com Overview Campaign Stats Warmup…" at bounding box center [682, 229] width 481 height 458
drag, startPoint x: 905, startPoint y: 11, endPoint x: 902, endPoint y: 20, distance: 9.3
click at [905, 11] on icon "button" at bounding box center [910, 13] width 10 height 10
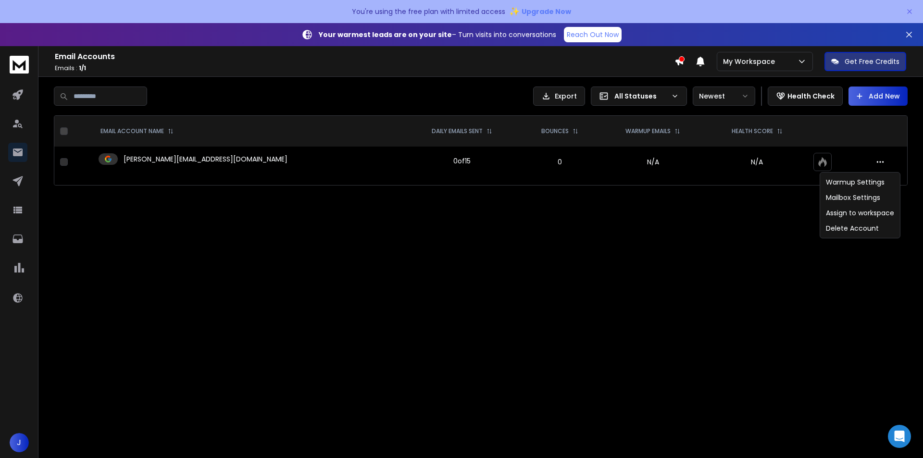
click at [878, 158] on icon at bounding box center [880, 162] width 9 height 9
click at [860, 97] on icon at bounding box center [859, 96] width 7 height 7
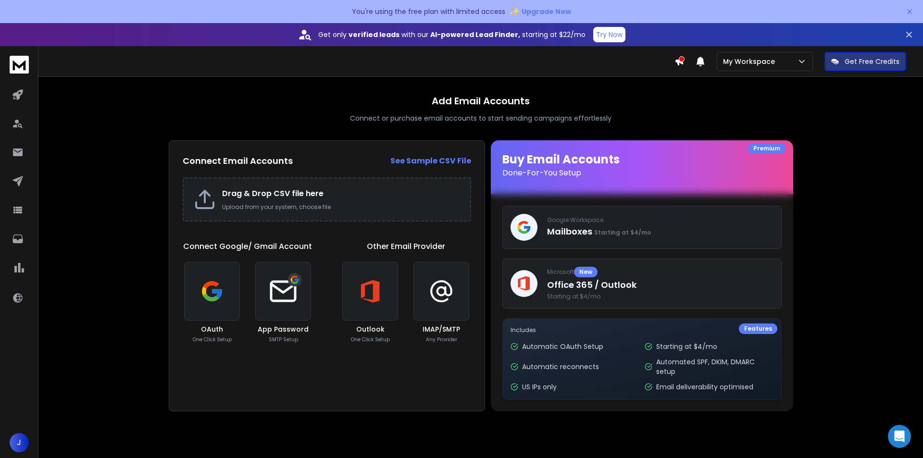
click at [257, 220] on div "Drag & Drop CSV file here Upload from your system, choose file" at bounding box center [327, 199] width 288 height 44
click at [273, 286] on polyline at bounding box center [283, 288] width 24 height 9
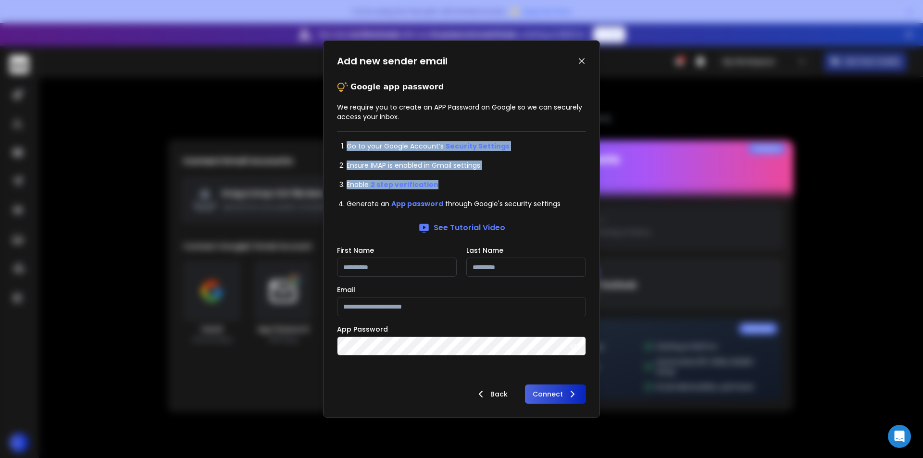
drag, startPoint x: 360, startPoint y: 146, endPoint x: 513, endPoint y: 187, distance: 158.4
click at [513, 187] on ul "Go to your Google Account’s Security Settings Ensure IMAP is enabled in Gmail s…" at bounding box center [465, 174] width 239 height 67
click at [512, 182] on li "Enable 2 step verification" at bounding box center [465, 185] width 239 height 10
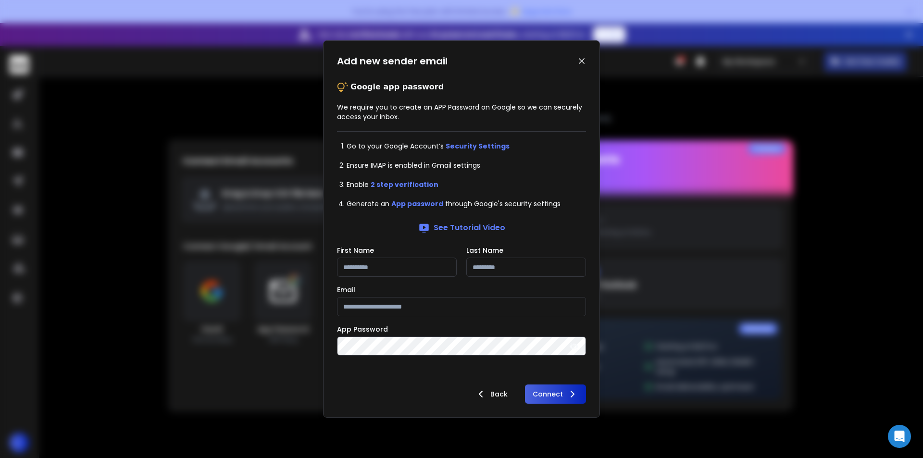
click at [475, 145] on link "Security Settings" at bounding box center [477, 146] width 64 height 10
drag, startPoint x: 572, startPoint y: 60, endPoint x: 580, endPoint y: 60, distance: 8.2
click at [575, 60] on div "Add new sender email" at bounding box center [461, 60] width 249 height 13
click at [591, 61] on div "Add new sender email Google app password We require you to create an APP Passwo…" at bounding box center [461, 228] width 277 height 377
click at [578, 58] on icon at bounding box center [581, 61] width 9 height 9
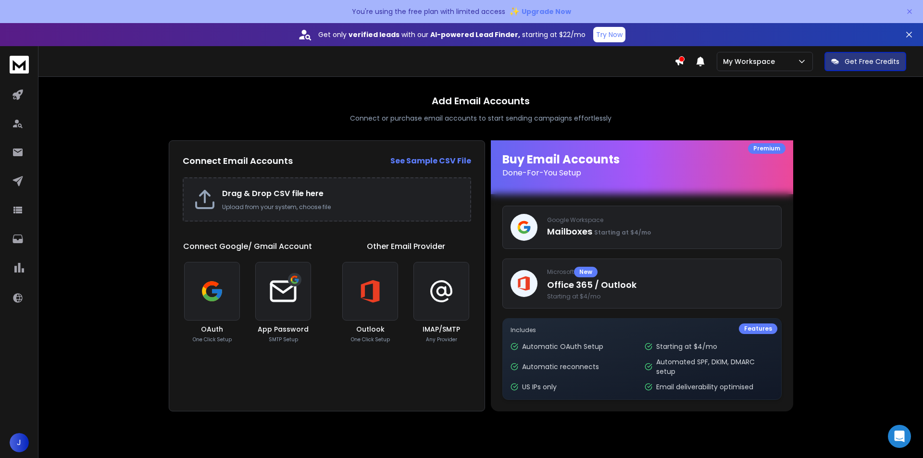
click at [203, 290] on icon at bounding box center [212, 291] width 24 height 29
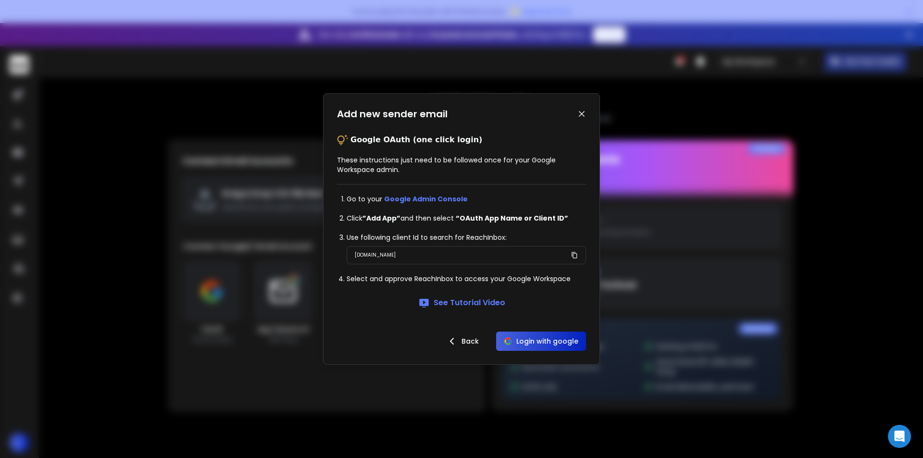
click at [548, 343] on button "Login with google" at bounding box center [541, 341] width 90 height 19
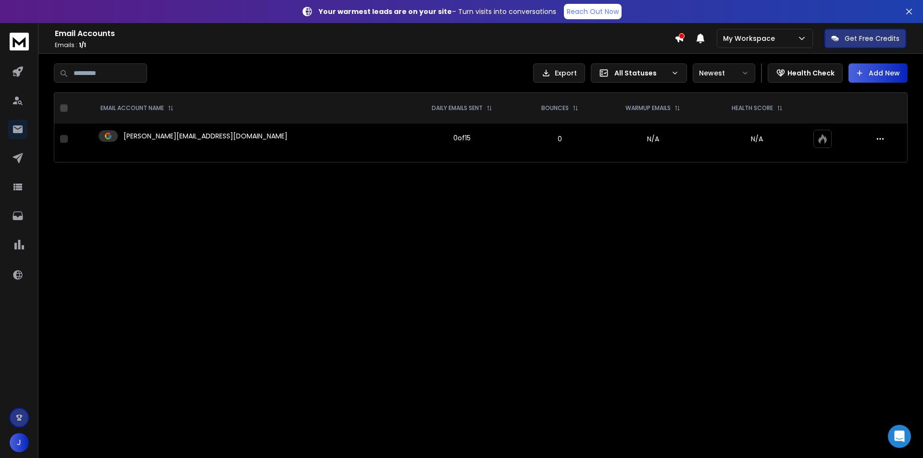
click at [868, 70] on button "Add New" at bounding box center [877, 72] width 59 height 19
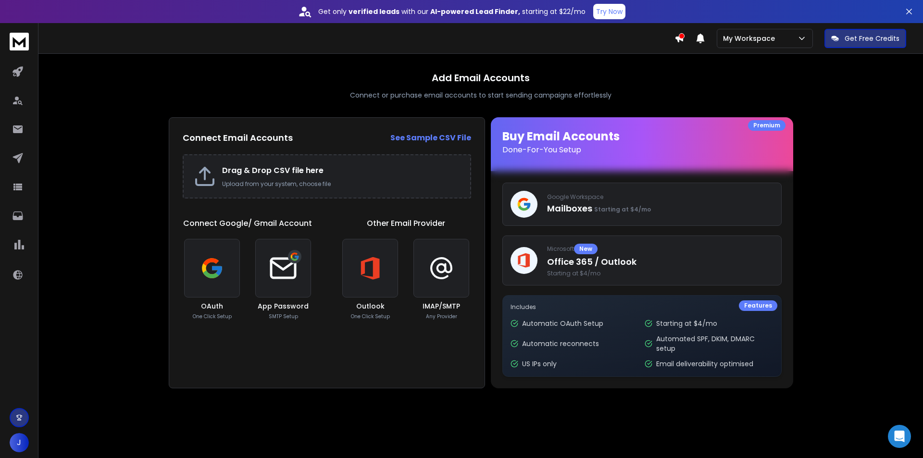
click at [224, 268] on icon at bounding box center [212, 268] width 24 height 29
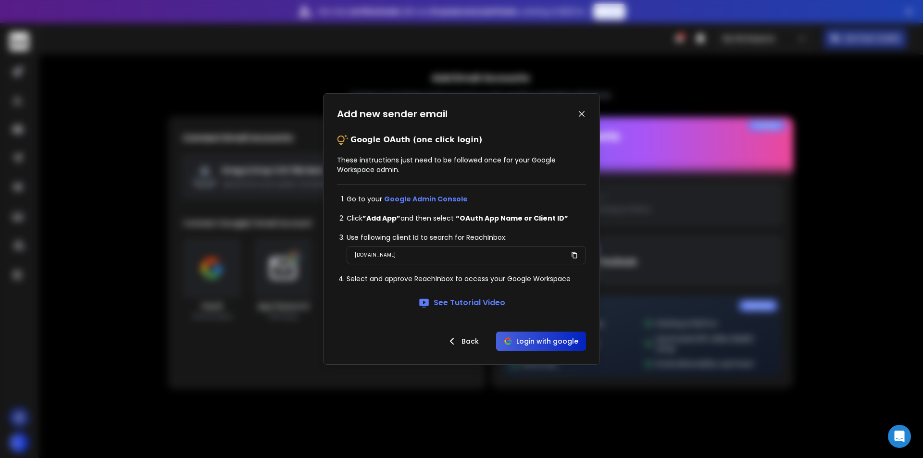
click at [556, 339] on button "Login with google" at bounding box center [541, 341] width 90 height 19
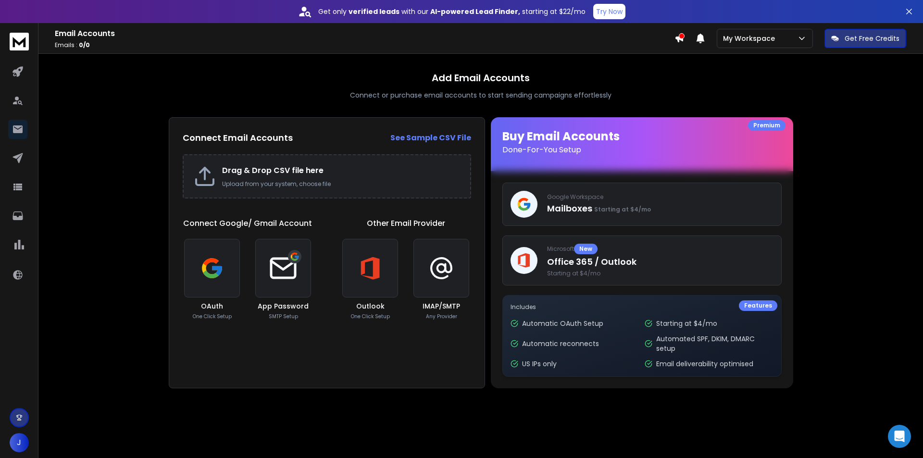
click at [226, 259] on div at bounding box center [212, 268] width 56 height 59
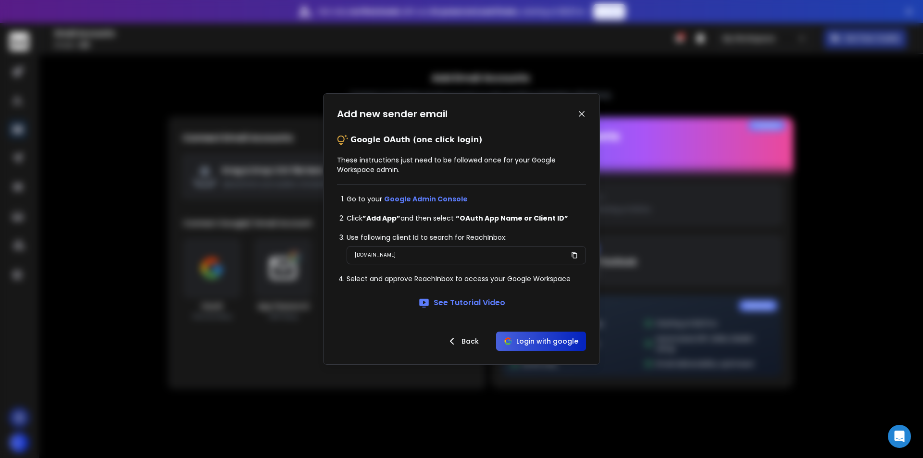
click at [544, 347] on button "Login with google" at bounding box center [541, 341] width 90 height 19
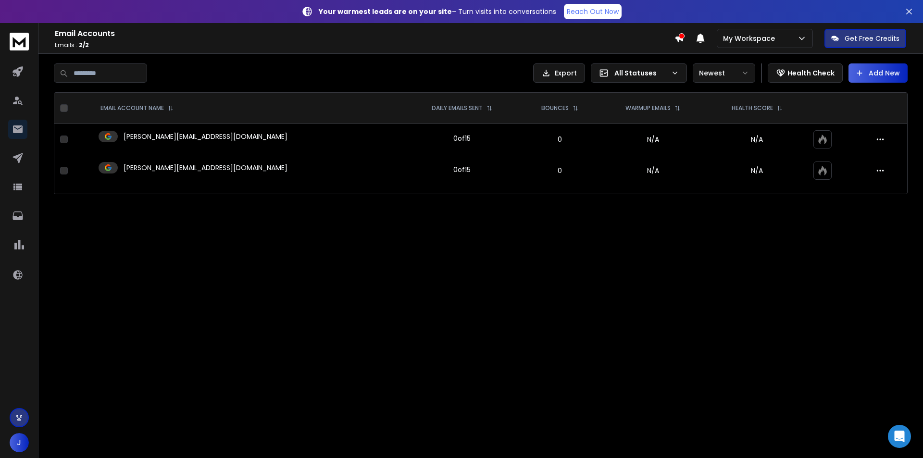
click at [815, 141] on div at bounding box center [822, 139] width 18 height 18
click at [818, 141] on icon at bounding box center [822, 140] width 8 height 10
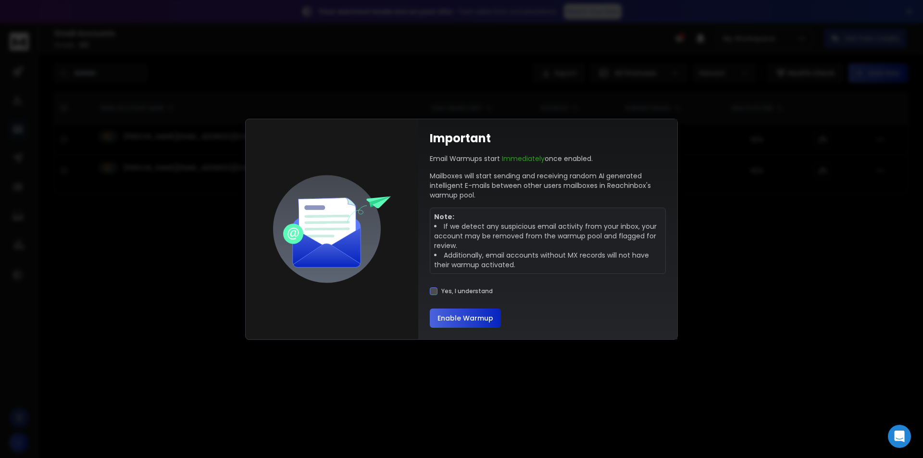
click at [448, 291] on label "Yes, I understand" at bounding box center [466, 291] width 51 height 8
click at [437, 288] on div "Yes, I understand" at bounding box center [461, 291] width 63 height 8
click at [436, 291] on button "Yes, I understand" at bounding box center [434, 291] width 8 height 8
click at [445, 321] on button "Enable Warmup" at bounding box center [465, 318] width 71 height 19
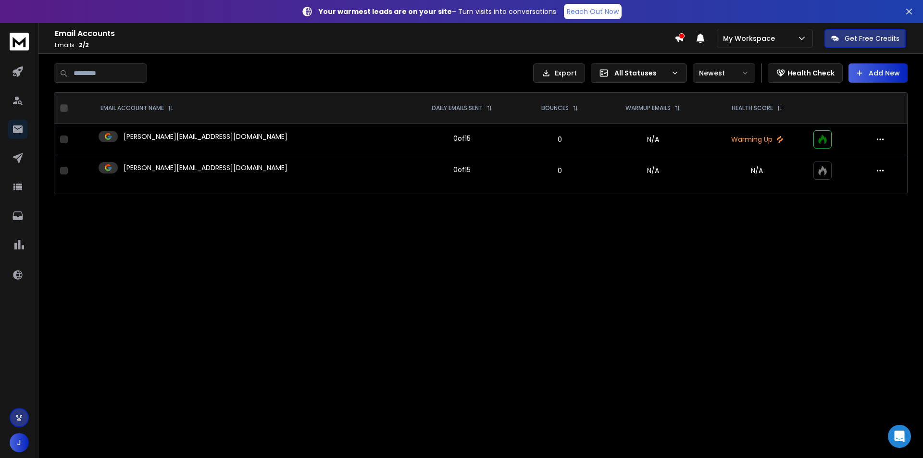
click at [817, 175] on icon at bounding box center [822, 171] width 10 height 10
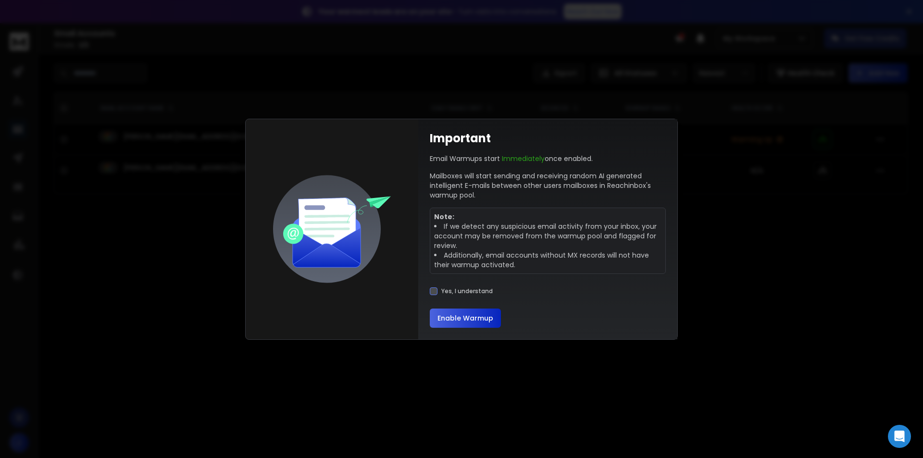
click at [467, 289] on label "Yes, I understand" at bounding box center [466, 291] width 51 height 8
click at [433, 292] on button "Yes, I understand" at bounding box center [434, 291] width 8 height 8
click at [443, 312] on button "Enable Warmup" at bounding box center [465, 318] width 71 height 19
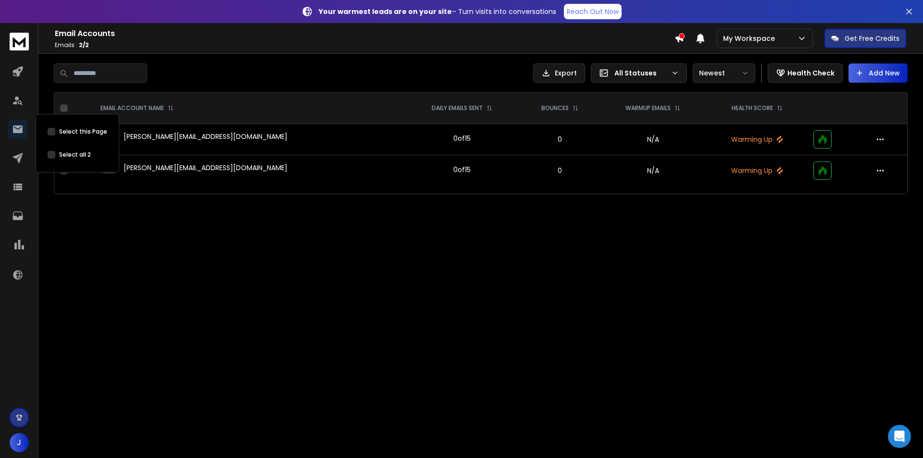
click at [65, 110] on button "Select this Page" at bounding box center [64, 108] width 8 height 8
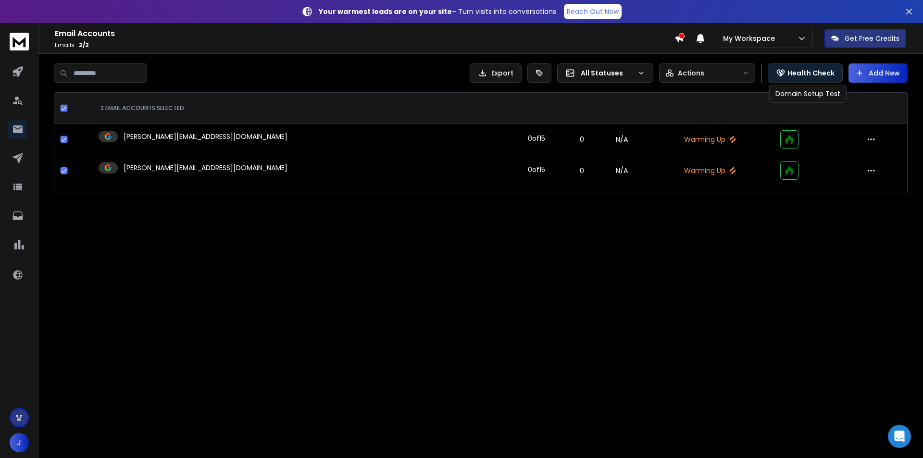
click at [810, 73] on p "Health Check" at bounding box center [810, 73] width 47 height 10
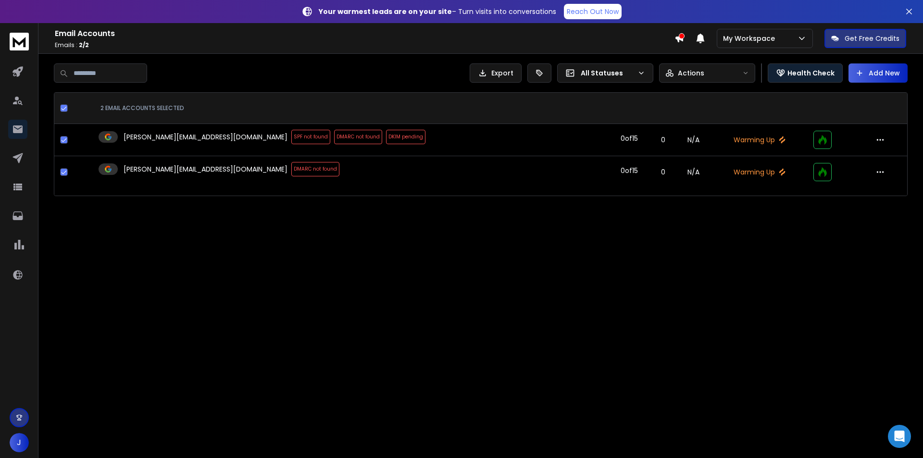
click at [334, 138] on span "DMARC not found" at bounding box center [358, 137] width 48 height 14
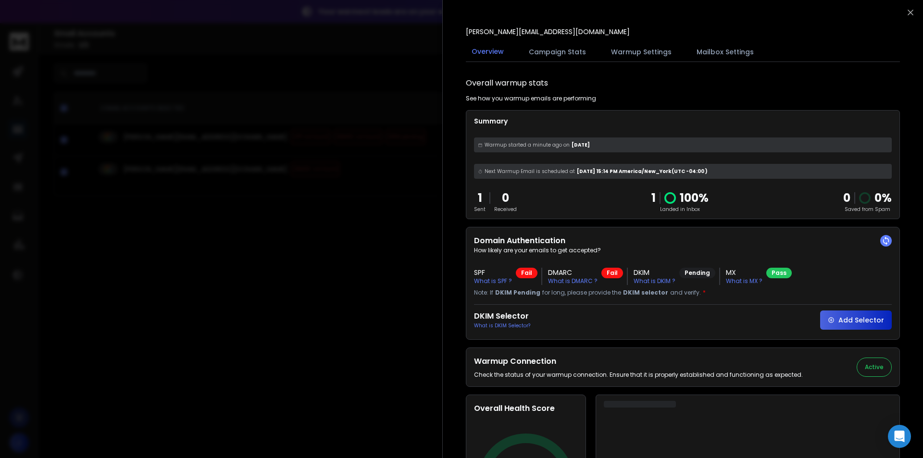
click at [829, 319] on icon at bounding box center [831, 320] width 7 height 7
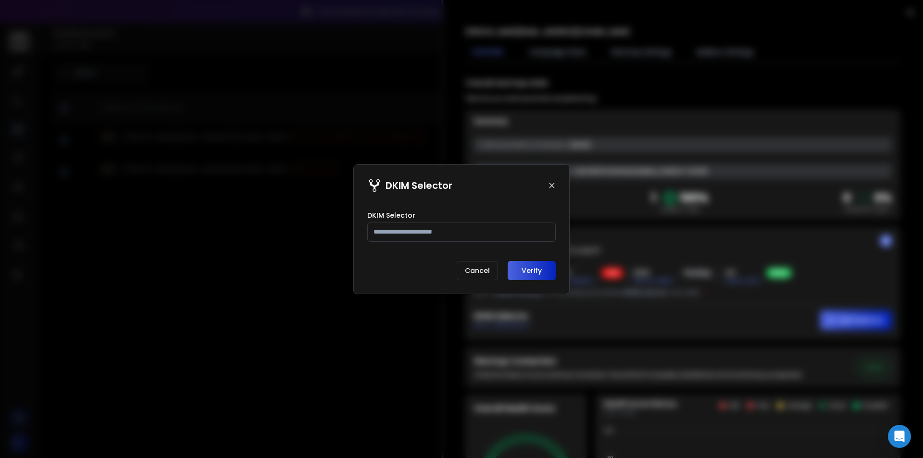
click at [477, 232] on input "text" at bounding box center [461, 231] width 188 height 19
click at [547, 181] on div "DKIM Selector" at bounding box center [461, 185] width 188 height 14
click at [550, 182] on icon at bounding box center [552, 186] width 8 height 8
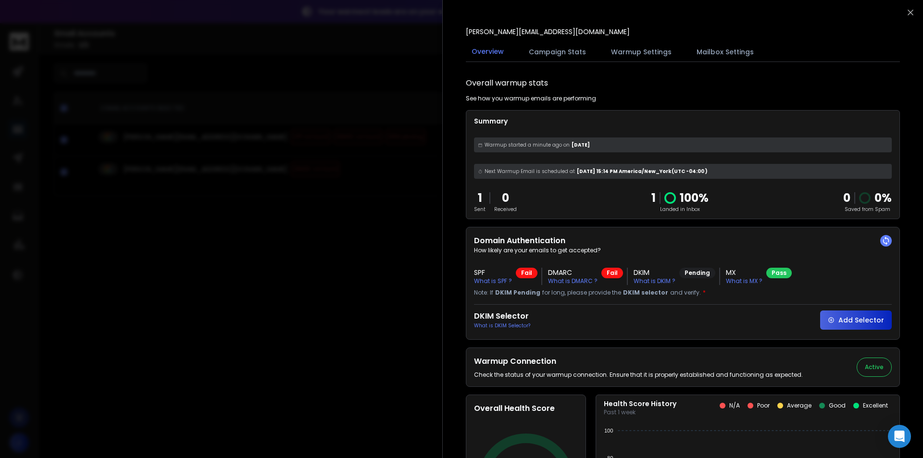
click at [310, 224] on div at bounding box center [461, 229] width 923 height 458
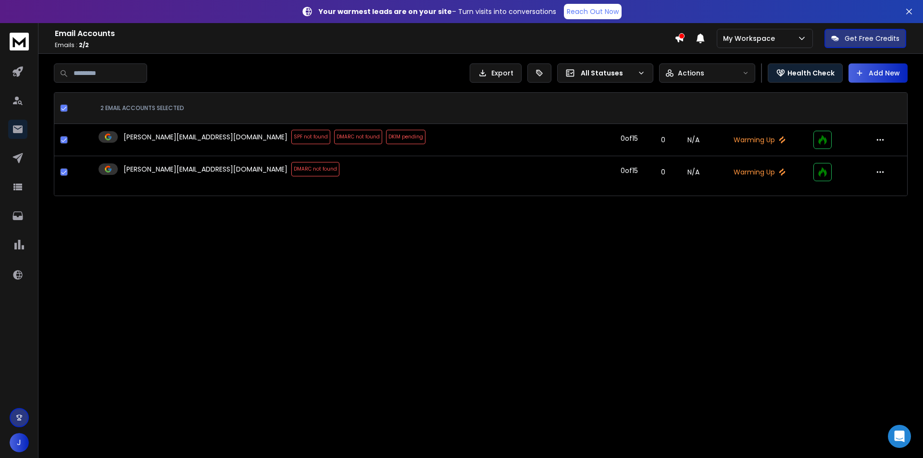
click at [148, 168] on p "[PERSON_NAME][EMAIL_ADDRESS][DOMAIN_NAME]" at bounding box center [206, 169] width 164 height 10
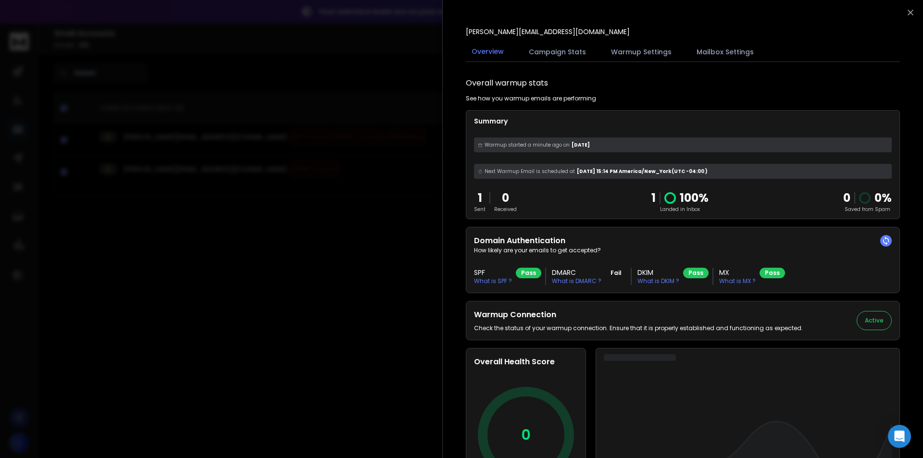
click at [611, 272] on div "Fail" at bounding box center [616, 273] width 22 height 11
click at [358, 253] on div at bounding box center [461, 229] width 923 height 458
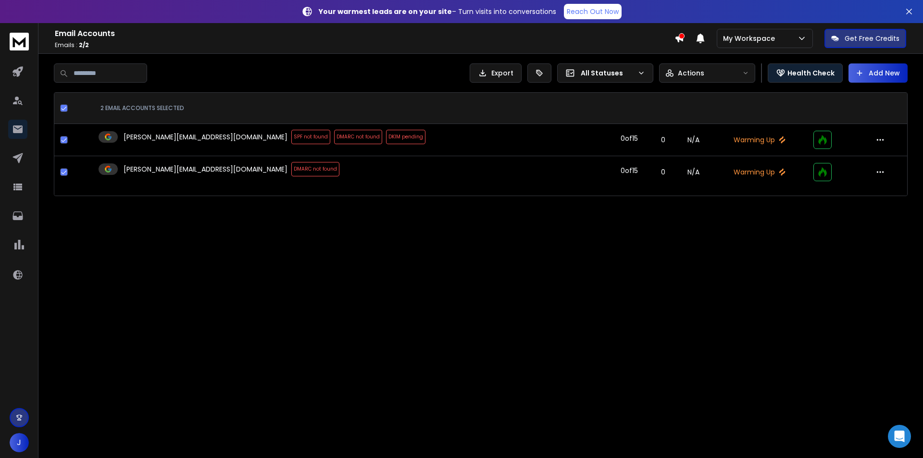
click at [818, 141] on icon at bounding box center [822, 140] width 8 height 10
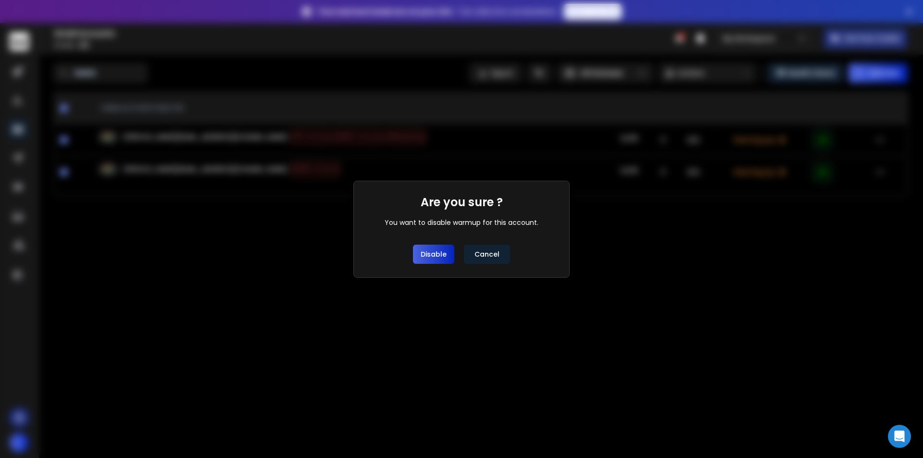
click at [479, 251] on button "Cancel" at bounding box center [487, 254] width 46 height 19
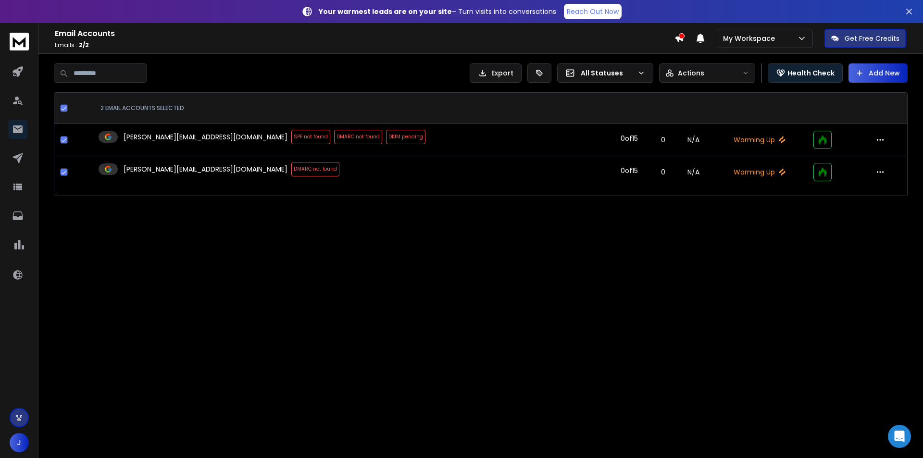
click at [63, 141] on button "button" at bounding box center [64, 140] width 8 height 8
click at [66, 170] on button "button" at bounding box center [64, 172] width 8 height 8
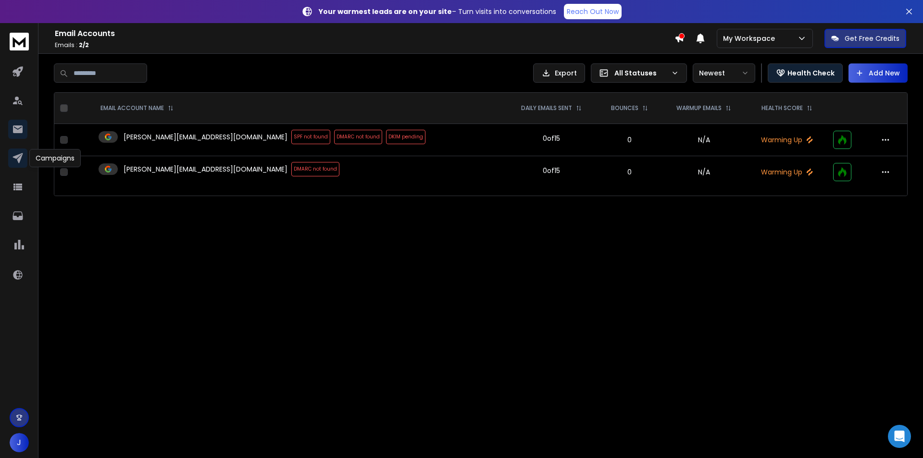
click at [23, 164] on link at bounding box center [17, 157] width 19 height 19
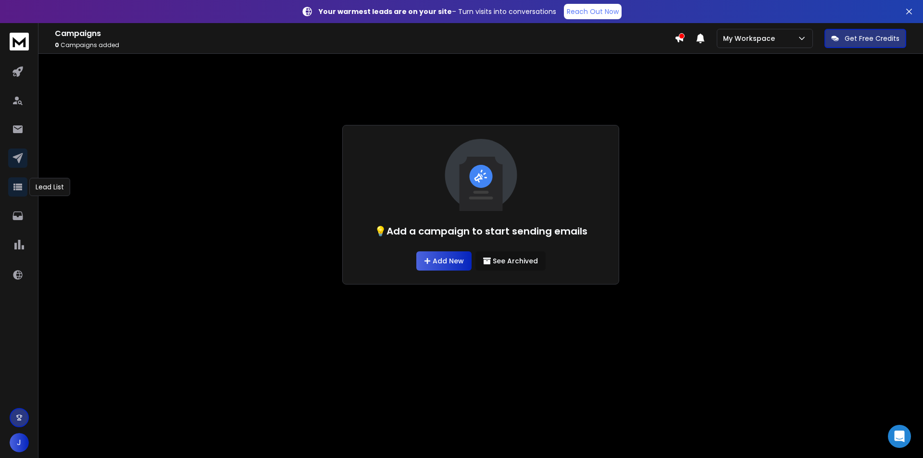
click at [15, 187] on icon at bounding box center [17, 187] width 9 height 7
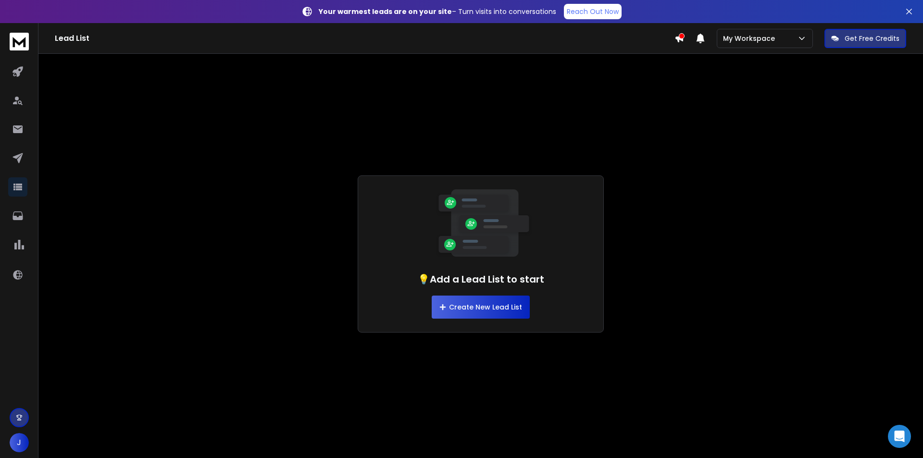
click at [30, 215] on div at bounding box center [19, 217] width 22 height 23
click at [21, 216] on icon at bounding box center [17, 215] width 10 height 9
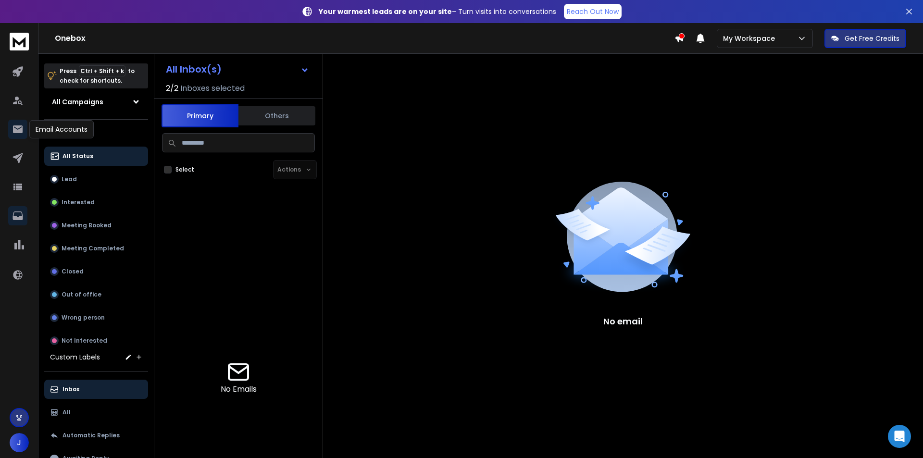
click at [20, 131] on icon at bounding box center [18, 129] width 10 height 8
